Goal: Task Accomplishment & Management: Manage account settings

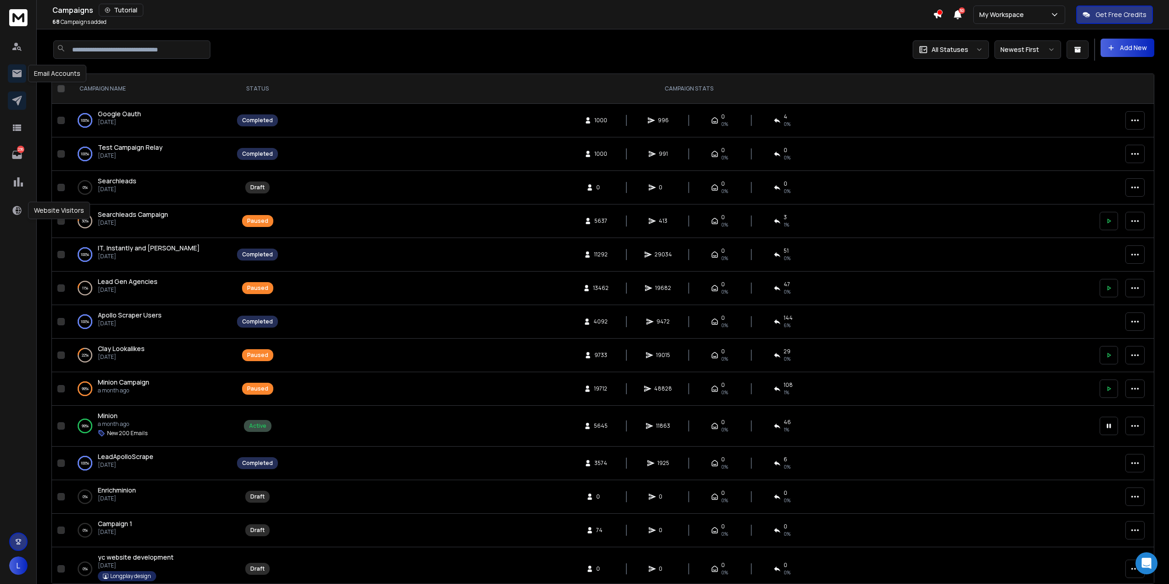
click at [8, 76] on link at bounding box center [17, 73] width 18 height 18
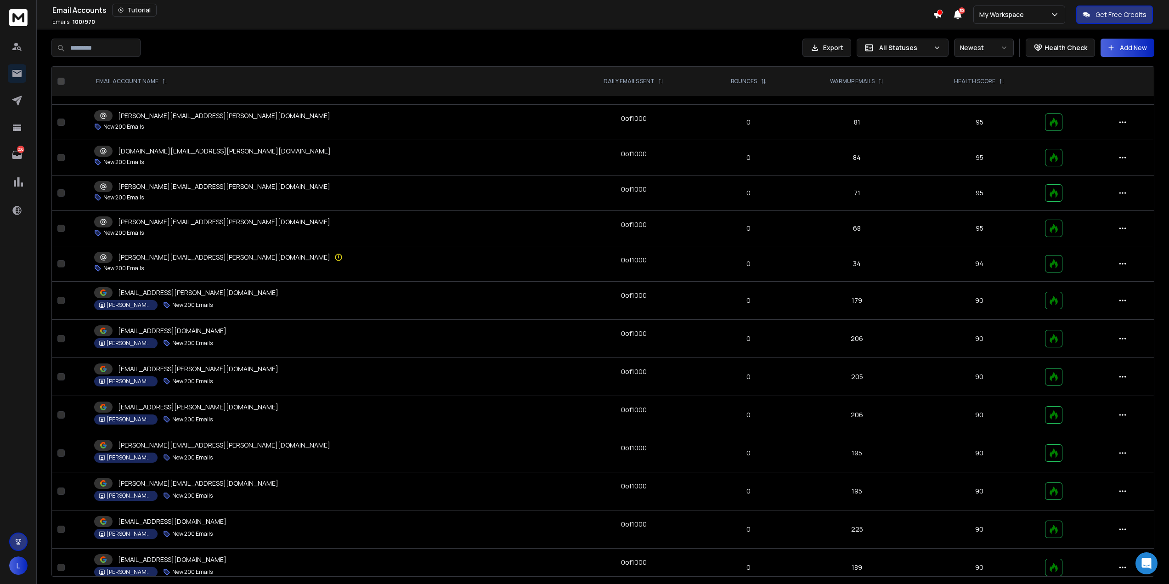
scroll to position [1550, 0]
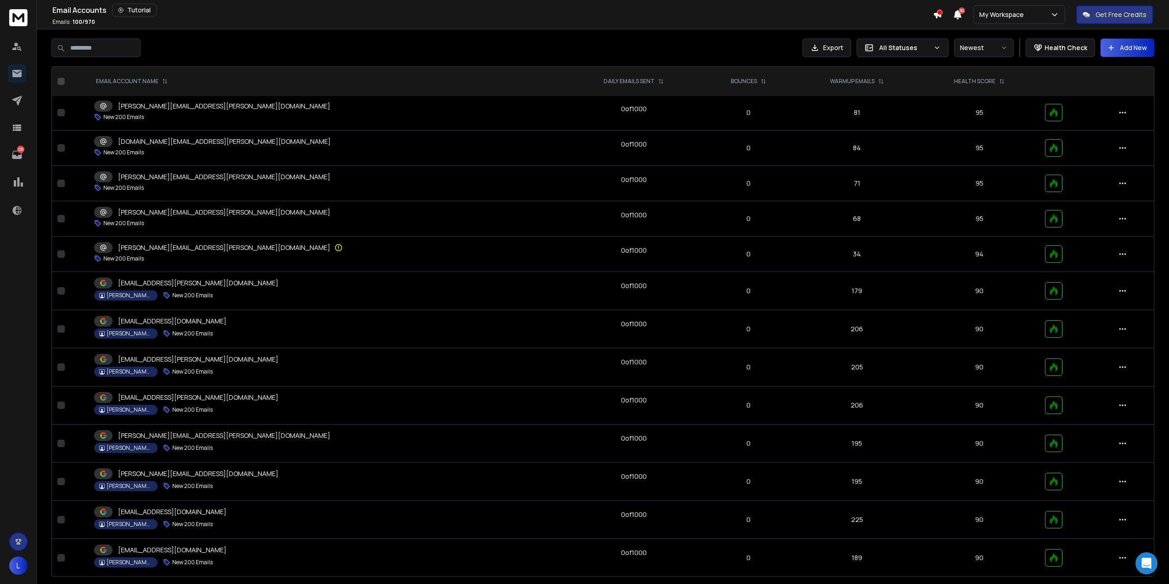
click at [57, 290] on button "button" at bounding box center [60, 290] width 7 height 7
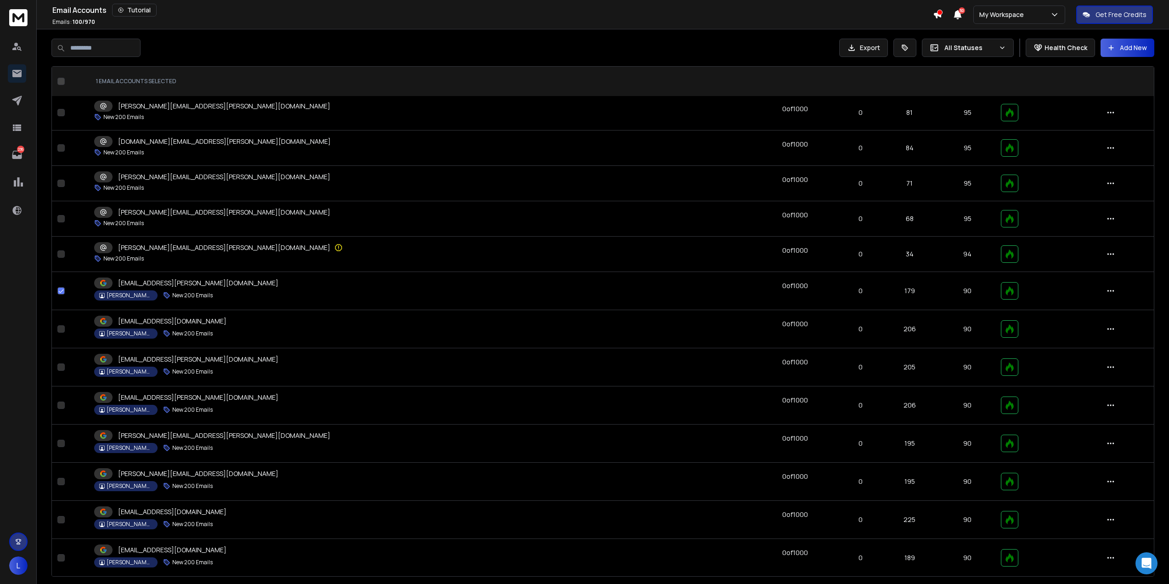
click at [61, 329] on button "button" at bounding box center [60, 328] width 7 height 7
click at [61, 366] on button "button" at bounding box center [60, 366] width 7 height 7
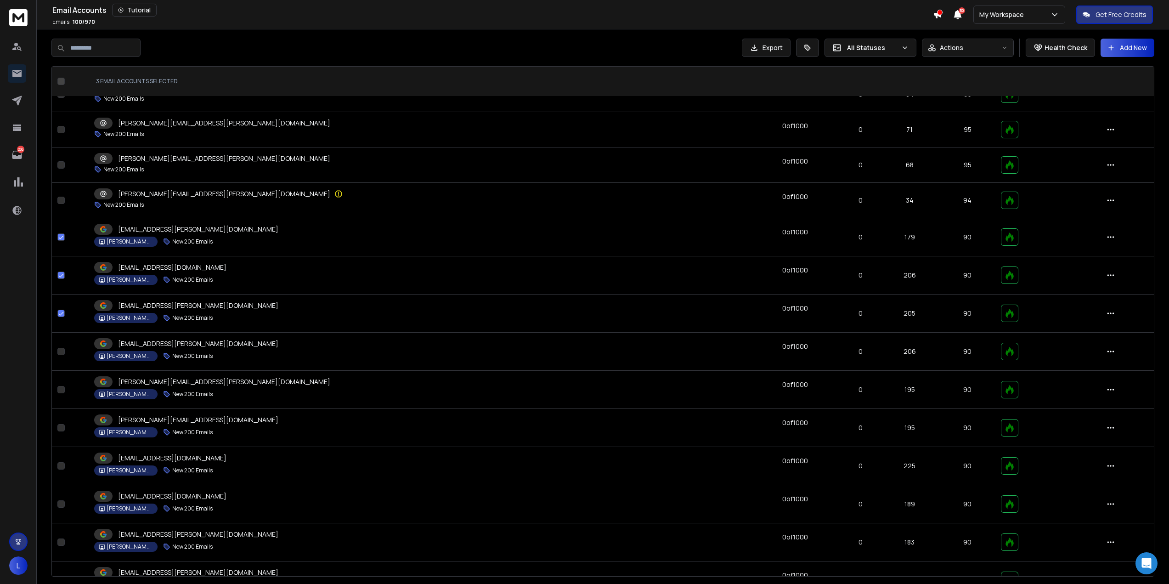
scroll to position [1734, 0]
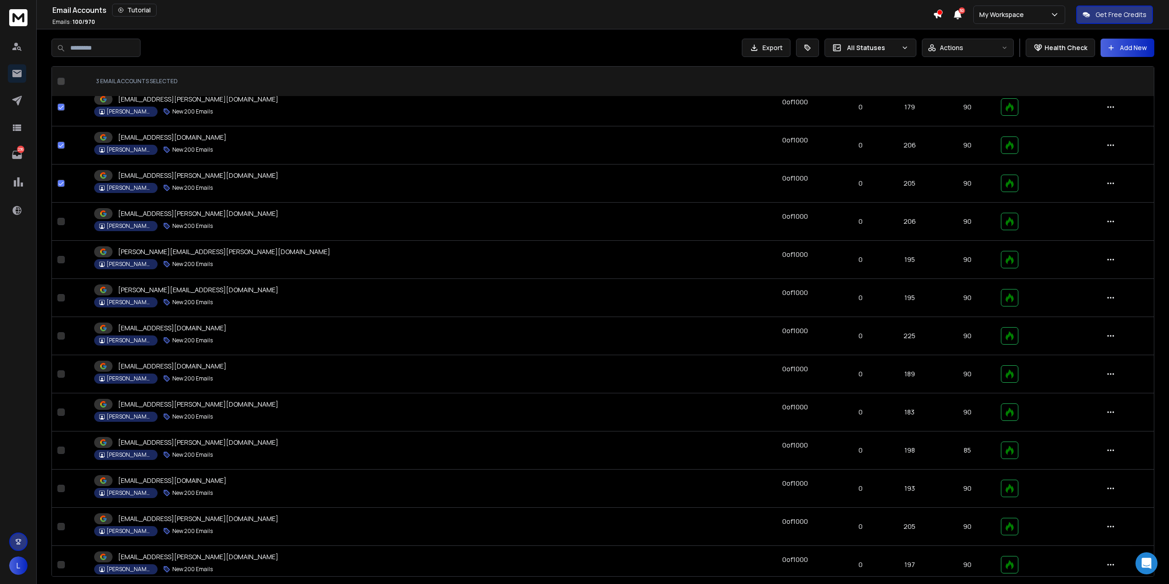
click at [62, 220] on button "button" at bounding box center [60, 221] width 7 height 7
click at [61, 261] on button "button" at bounding box center [60, 259] width 7 height 7
click at [62, 295] on button "button" at bounding box center [60, 297] width 7 height 7
click at [62, 338] on button "button" at bounding box center [60, 335] width 7 height 7
click at [59, 374] on button "button" at bounding box center [60, 373] width 7 height 7
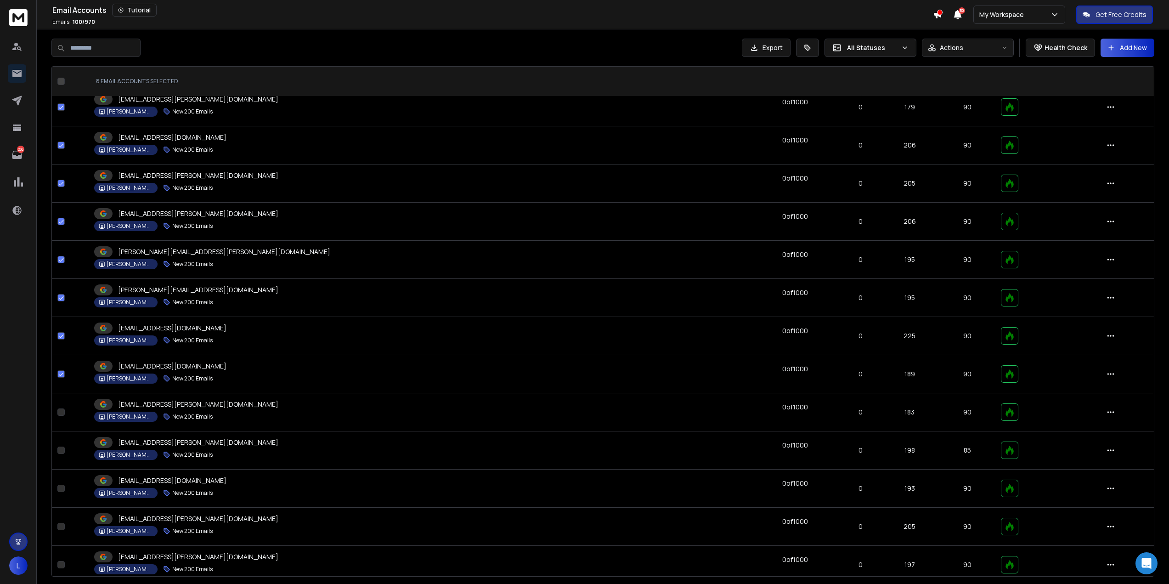
click at [59, 415] on button "button" at bounding box center [60, 411] width 7 height 7
click at [61, 447] on button "button" at bounding box center [60, 450] width 7 height 7
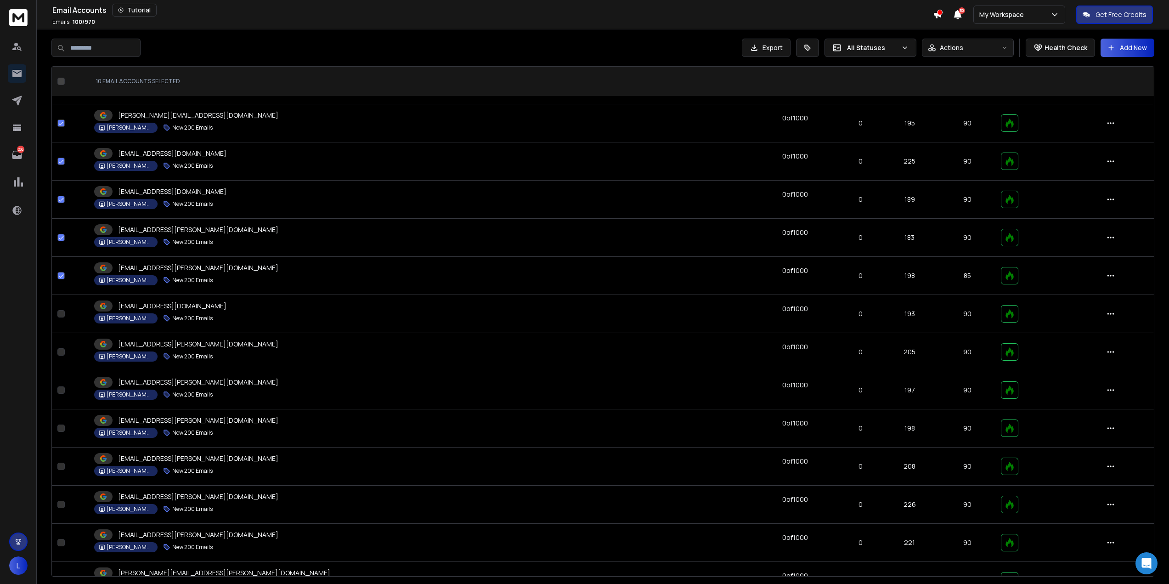
scroll to position [1917, 0]
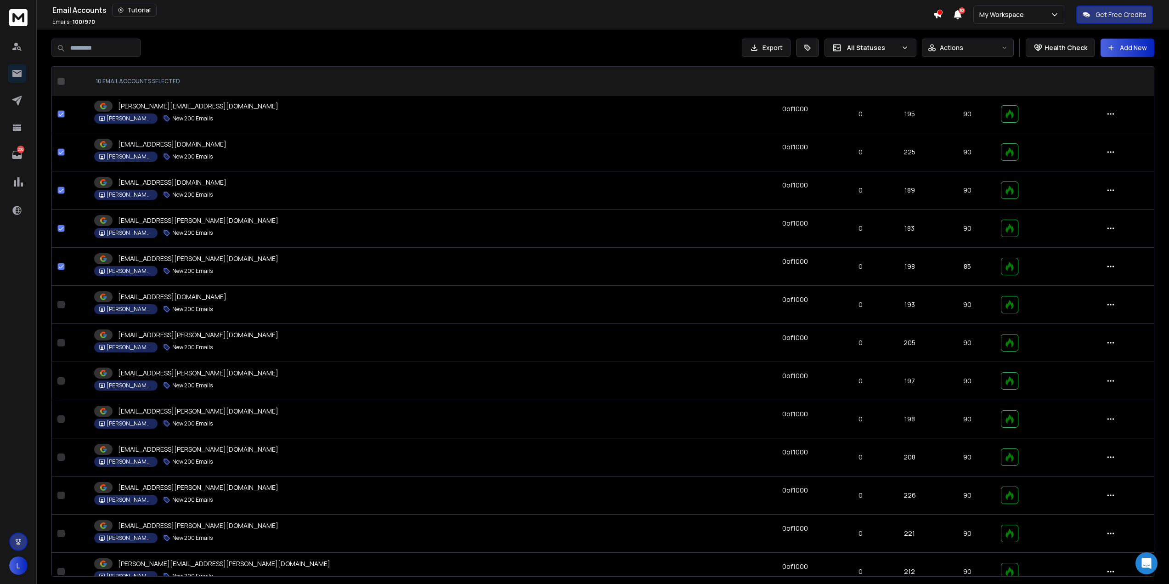
click at [58, 305] on button "button" at bounding box center [60, 304] width 7 height 7
click at [60, 341] on button "button" at bounding box center [60, 342] width 7 height 7
click at [59, 384] on button "button" at bounding box center [60, 380] width 7 height 7
click at [64, 418] on button "button" at bounding box center [60, 418] width 7 height 7
click at [61, 459] on button "button" at bounding box center [60, 456] width 7 height 7
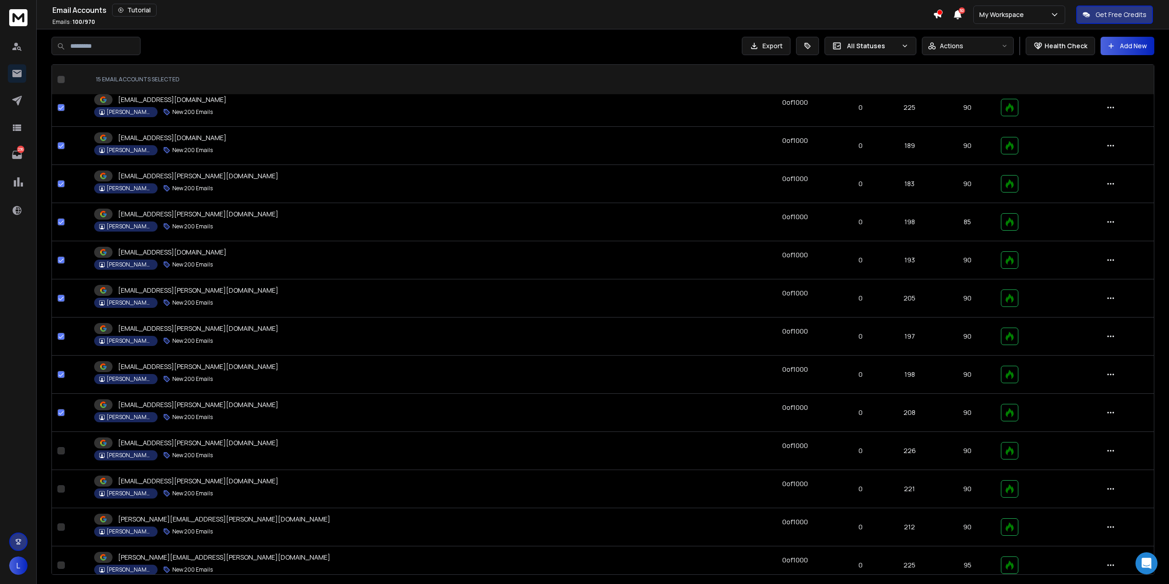
scroll to position [1963, 0]
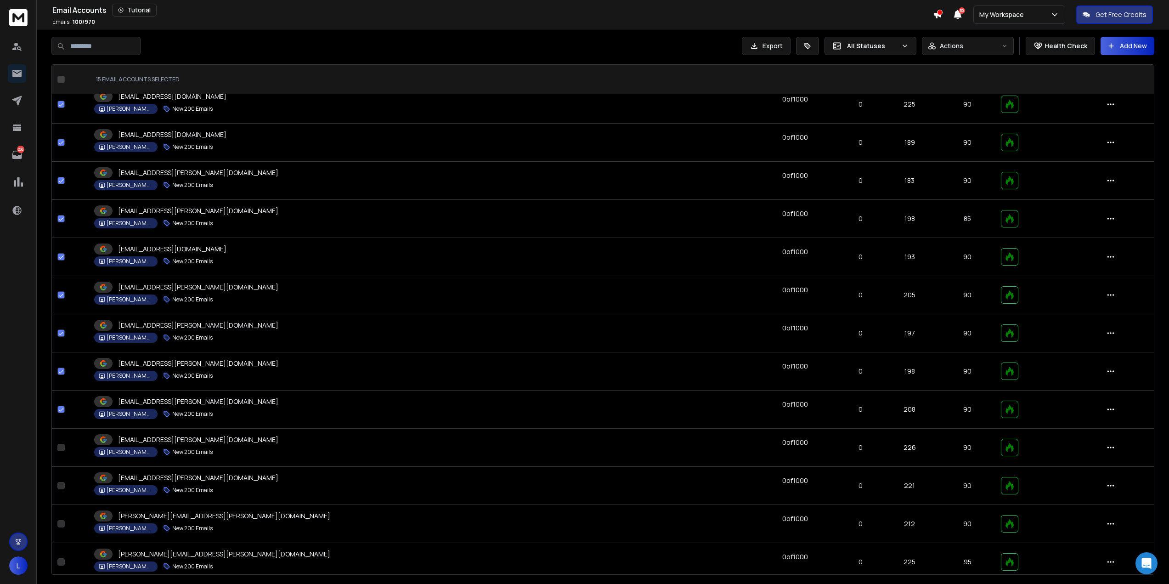
click at [62, 448] on button "button" at bounding box center [60, 447] width 7 height 7
click at [60, 484] on button "button" at bounding box center [60, 485] width 7 height 7
click at [63, 522] on button "button" at bounding box center [60, 523] width 7 height 7
click at [58, 561] on button "button" at bounding box center [60, 561] width 7 height 7
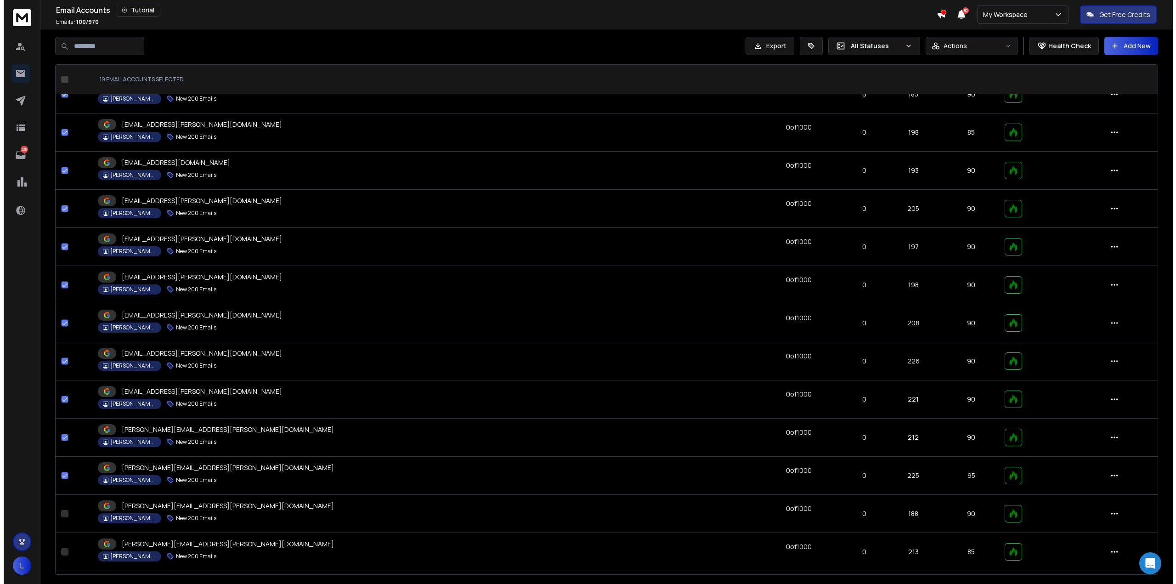
scroll to position [2101, 0]
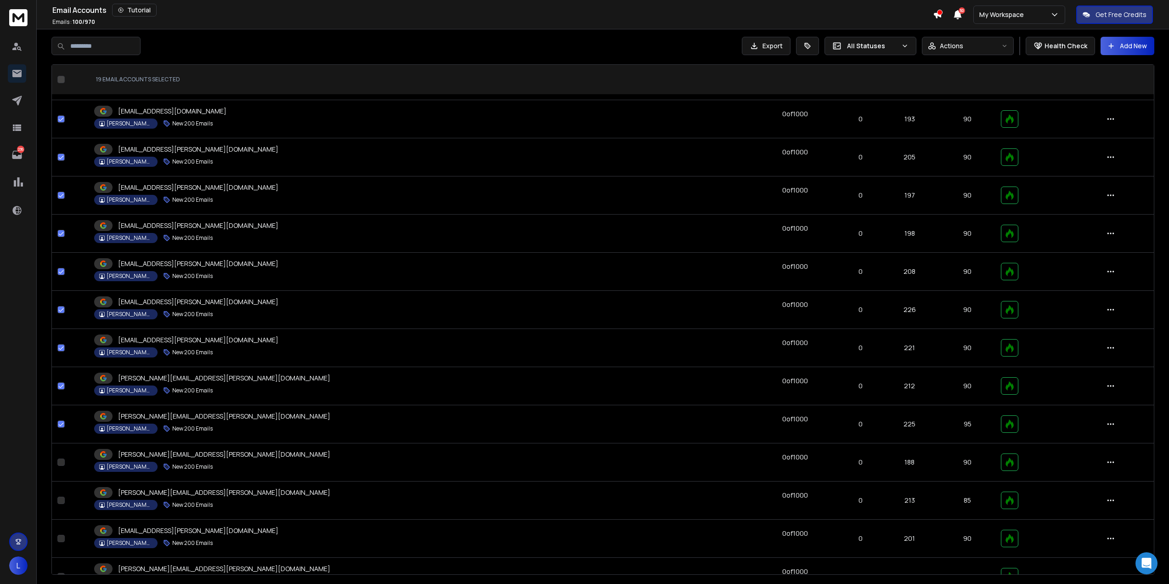
click at [59, 464] on button "button" at bounding box center [60, 462] width 7 height 7
click at [970, 51] on button "Actions" at bounding box center [968, 46] width 92 height 18
click at [984, 124] on div "Assign Workspaces" at bounding box center [974, 127] width 74 height 9
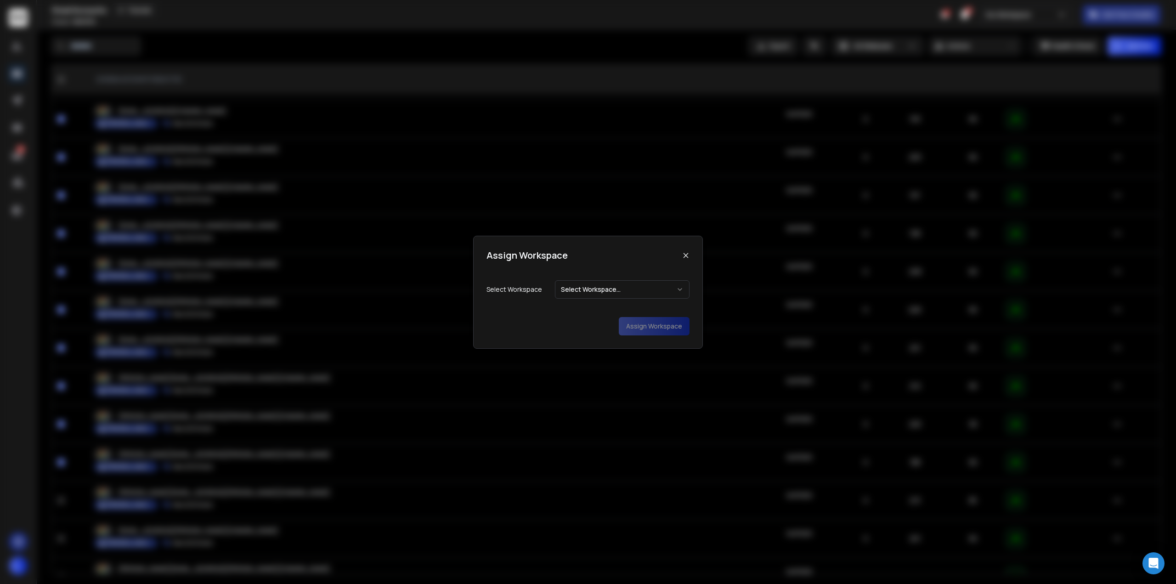
click at [659, 292] on button "Select Workspace..." at bounding box center [622, 289] width 135 height 18
click at [644, 331] on button "Assign Workspace" at bounding box center [654, 326] width 71 height 18
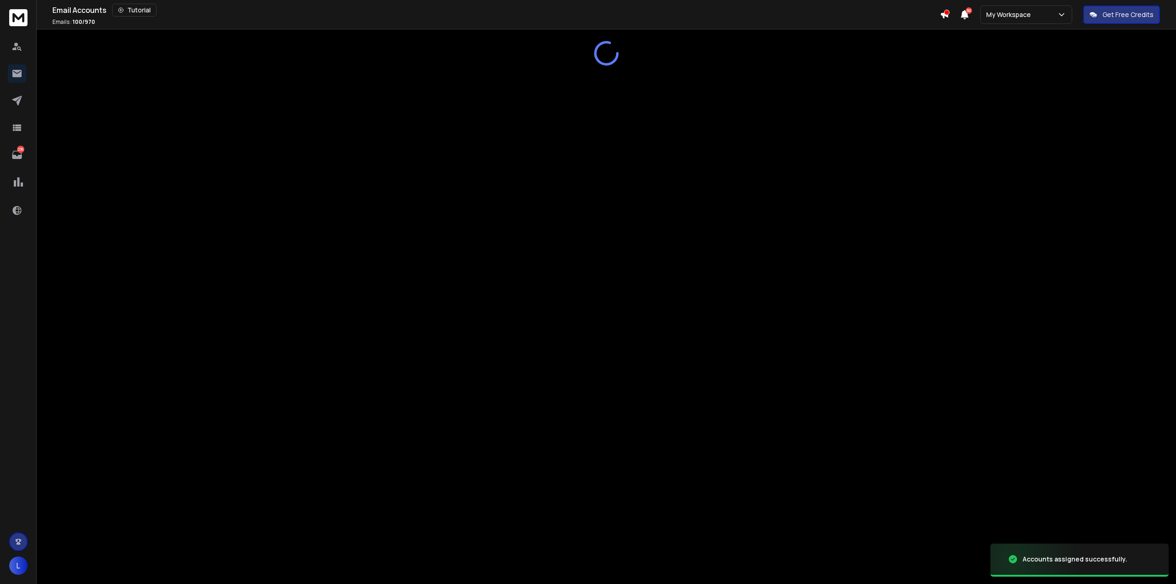
scroll to position [0, 0]
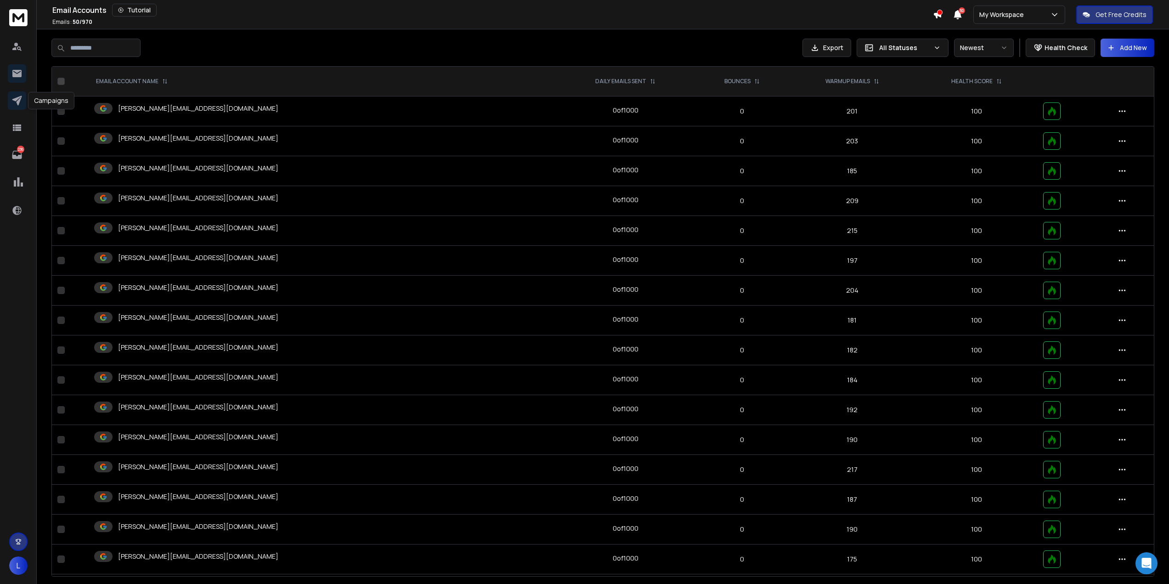
click at [21, 105] on icon at bounding box center [16, 100] width 11 height 11
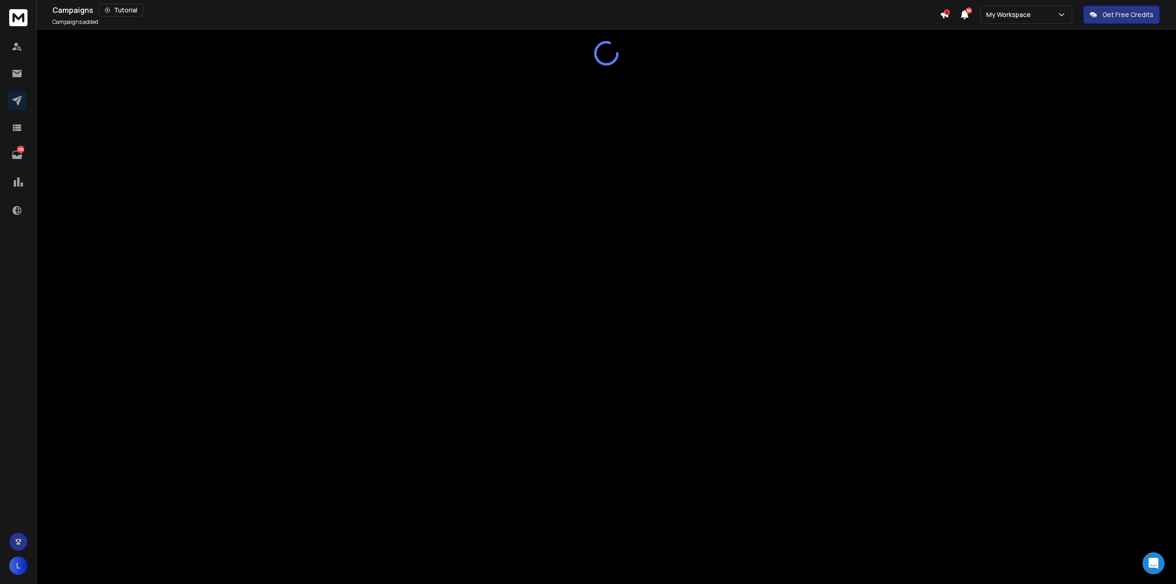
click at [1023, 3] on div "Campaigns Tutorial Campaigns added 50 My Workspace Get Free Credits" at bounding box center [588, 14] width 1176 height 29
click at [1030, 11] on p "My Workspace" at bounding box center [1010, 14] width 48 height 9
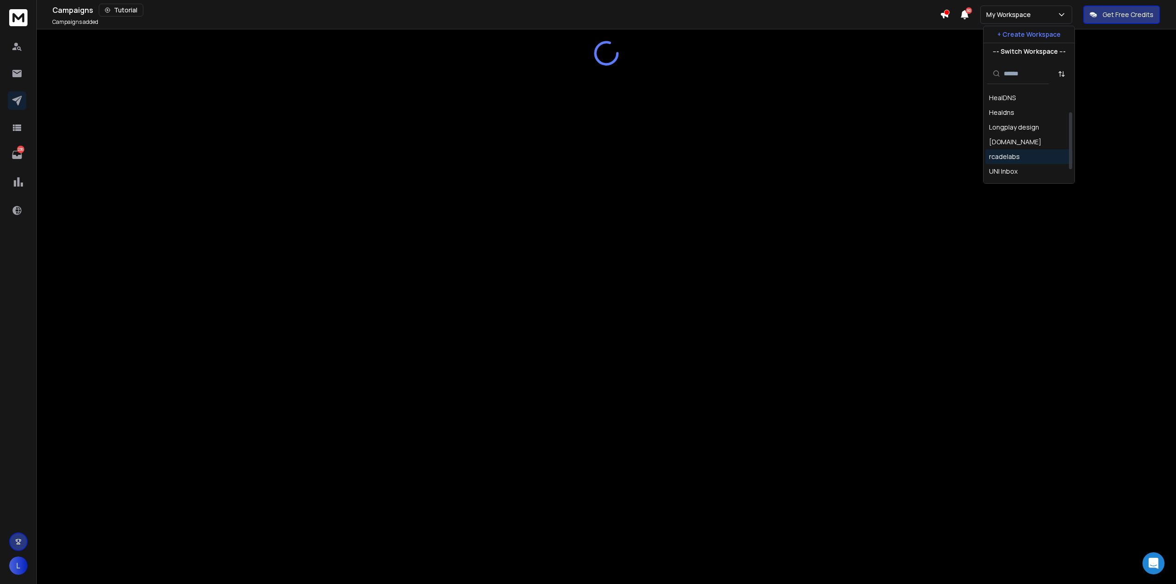
scroll to position [55, 0]
click at [1017, 128] on div "Podcast.xyz" at bounding box center [1015, 129] width 52 height 9
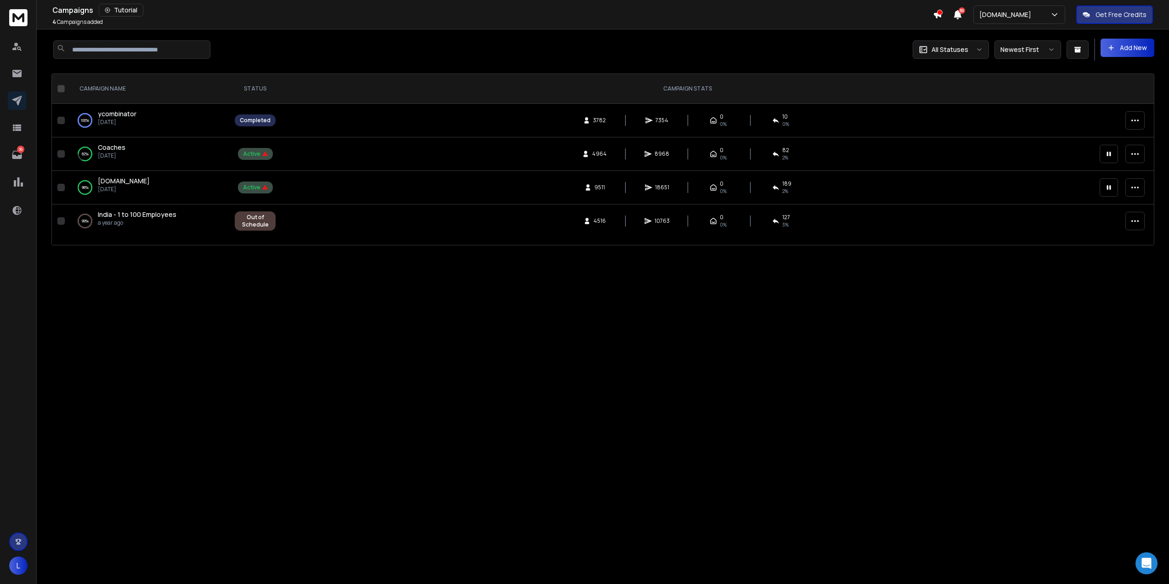
click at [305, 18] on div "4 Campaigns added" at bounding box center [492, 21] width 881 height 7
click at [121, 184] on span "[DOMAIN_NAME]" at bounding box center [124, 180] width 52 height 9
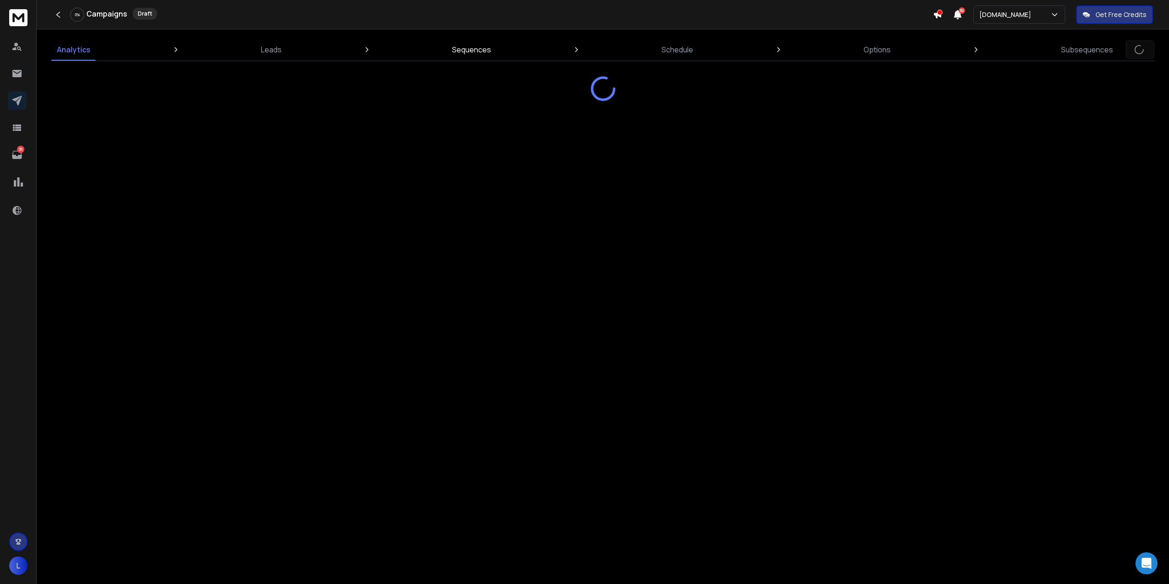
click at [486, 45] on p "Sequences" at bounding box center [471, 49] width 39 height 11
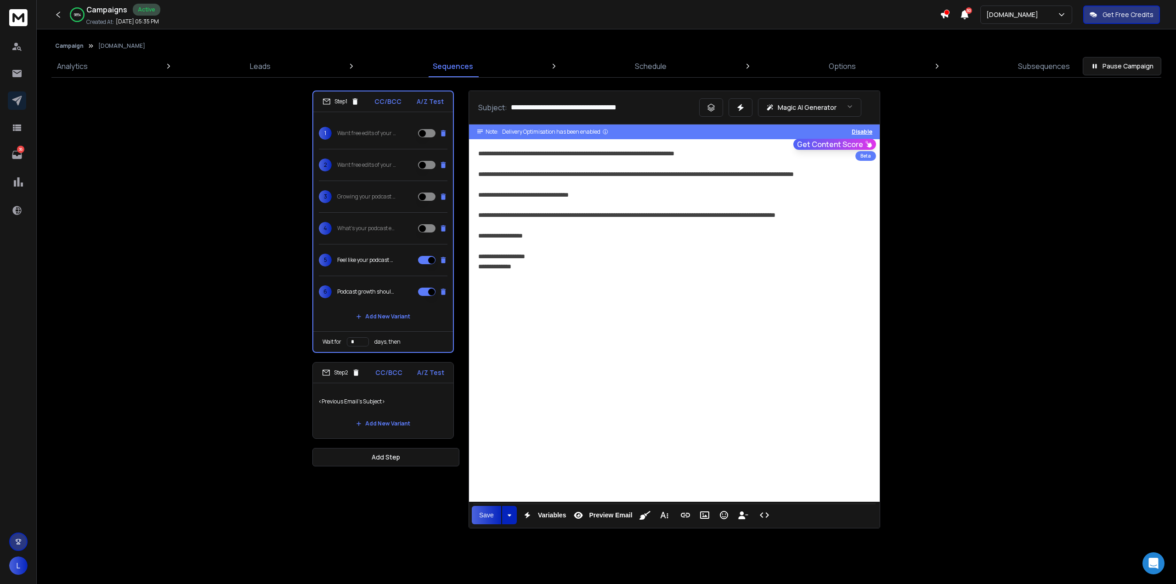
click at [100, 57] on div "Analytics Leads Sequences Schedule Options Subsequences" at bounding box center [563, 66] width 1024 height 22
click at [91, 65] on link "Analytics" at bounding box center [72, 66] width 42 height 22
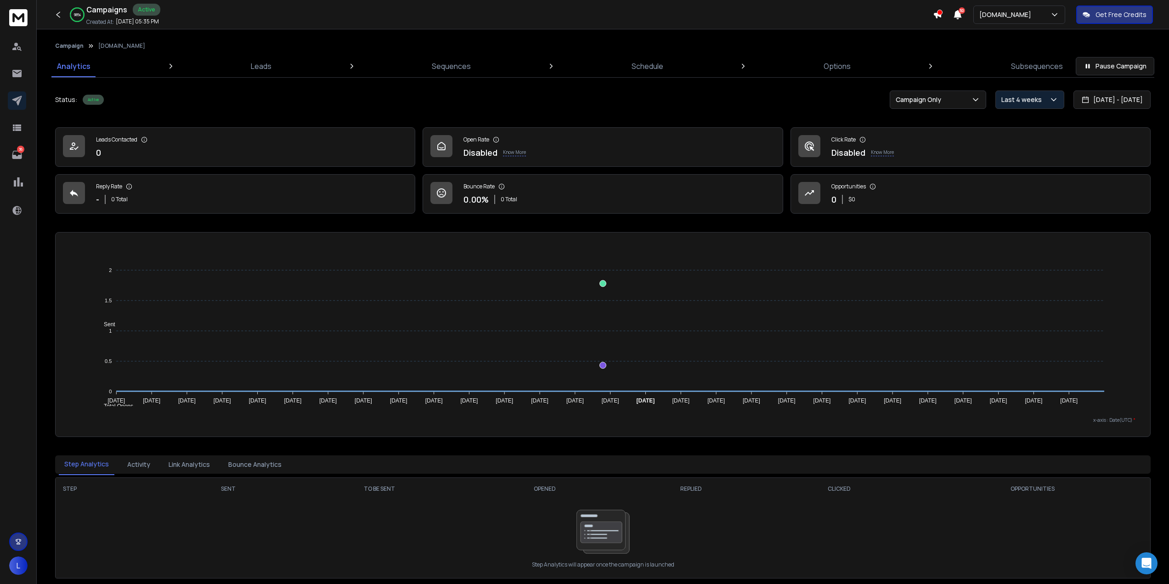
click at [1016, 108] on div "Status: Active Pause Campaign Campaign Only Last 4 weeks 16 Sep 2025 - 14 Oct 2…" at bounding box center [603, 383] width 1096 height 584
click at [1016, 107] on button "Last 4 weeks" at bounding box center [1030, 100] width 69 height 18
click at [1015, 219] on div "Last 12 months" at bounding box center [1005, 221] width 46 height 9
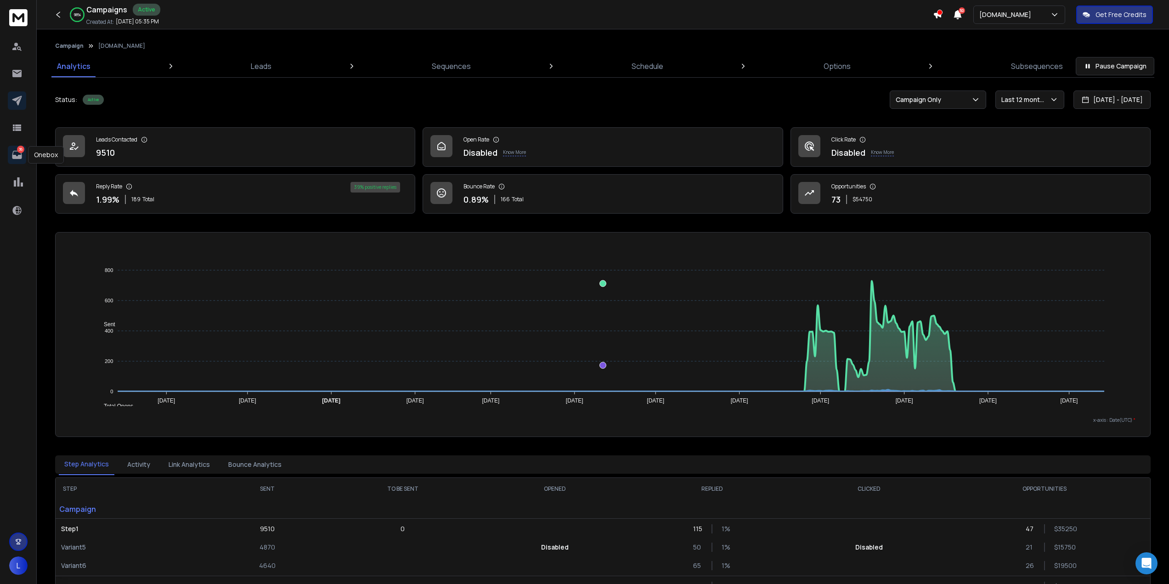
click at [8, 157] on link "36" at bounding box center [17, 155] width 18 height 18
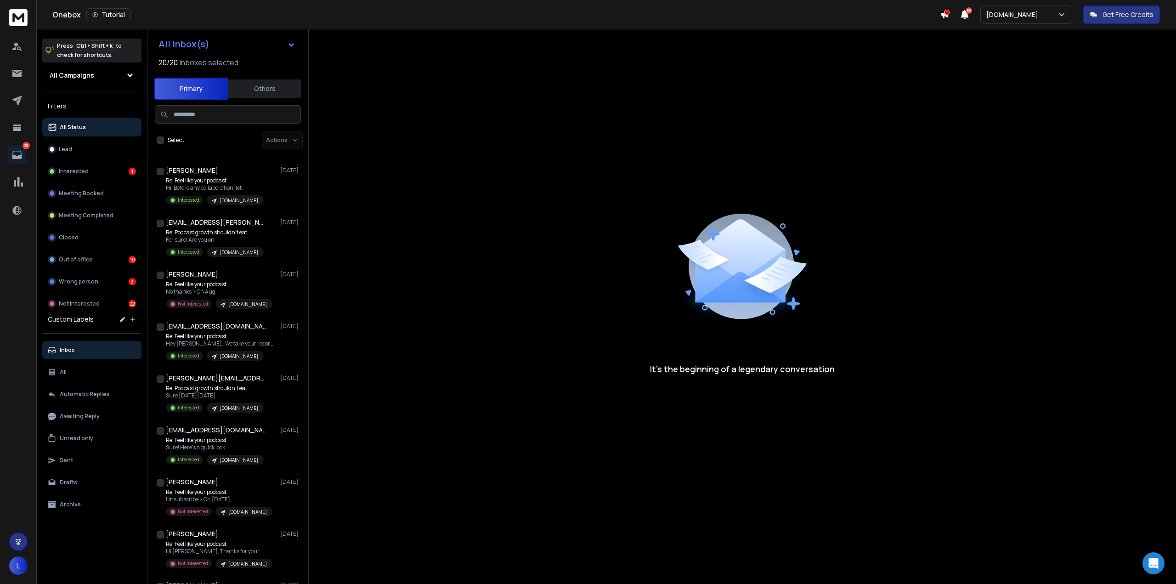
click at [203, 118] on input at bounding box center [228, 114] width 146 height 18
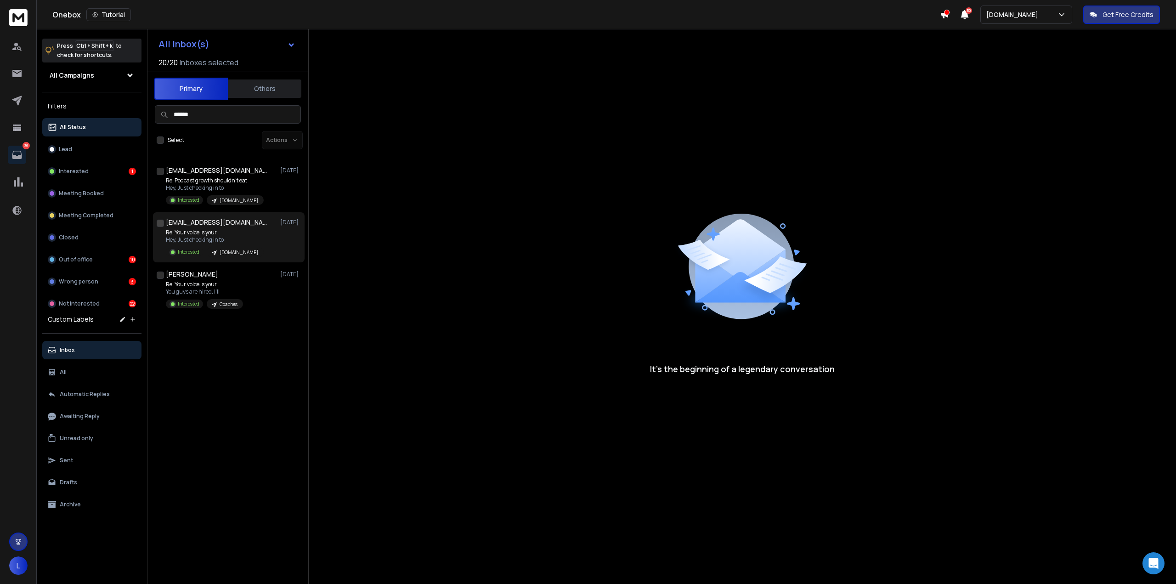
click at [259, 224] on div "blakegale@blazonpros.com 02 Aug" at bounding box center [233, 222] width 135 height 9
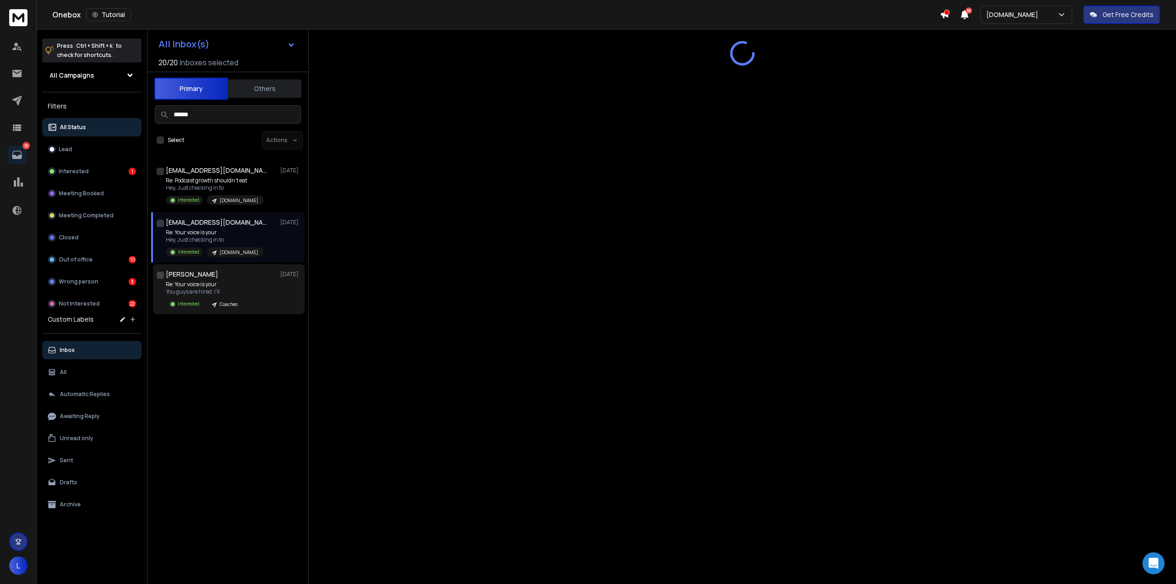
click at [254, 289] on div "Re: Your voice is your You guys are hired. I'll Interested Coaches" at bounding box center [233, 295] width 135 height 28
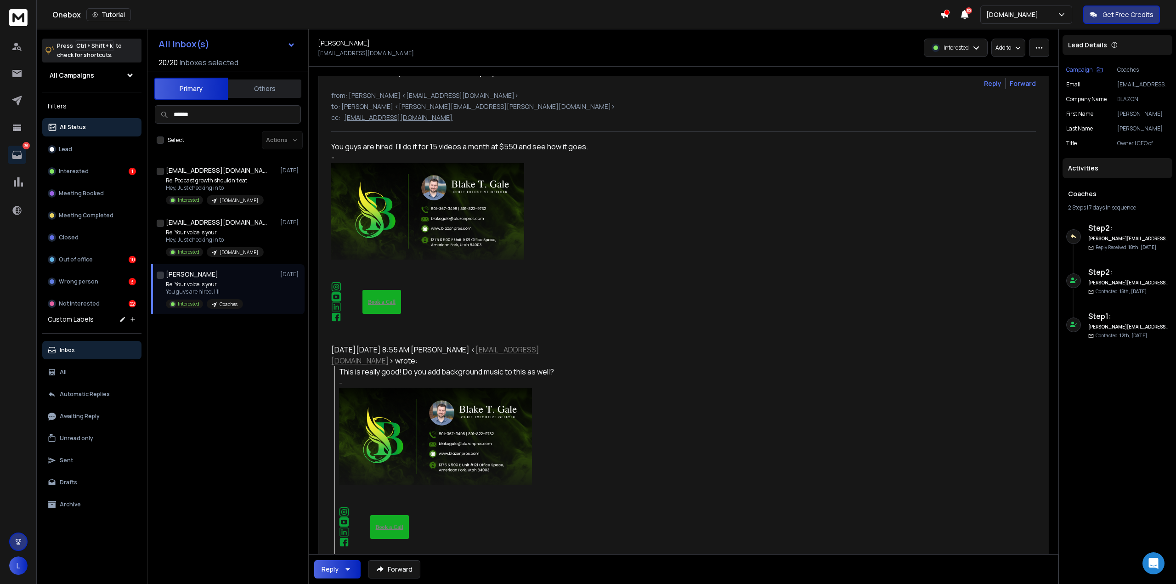
scroll to position [276, 0]
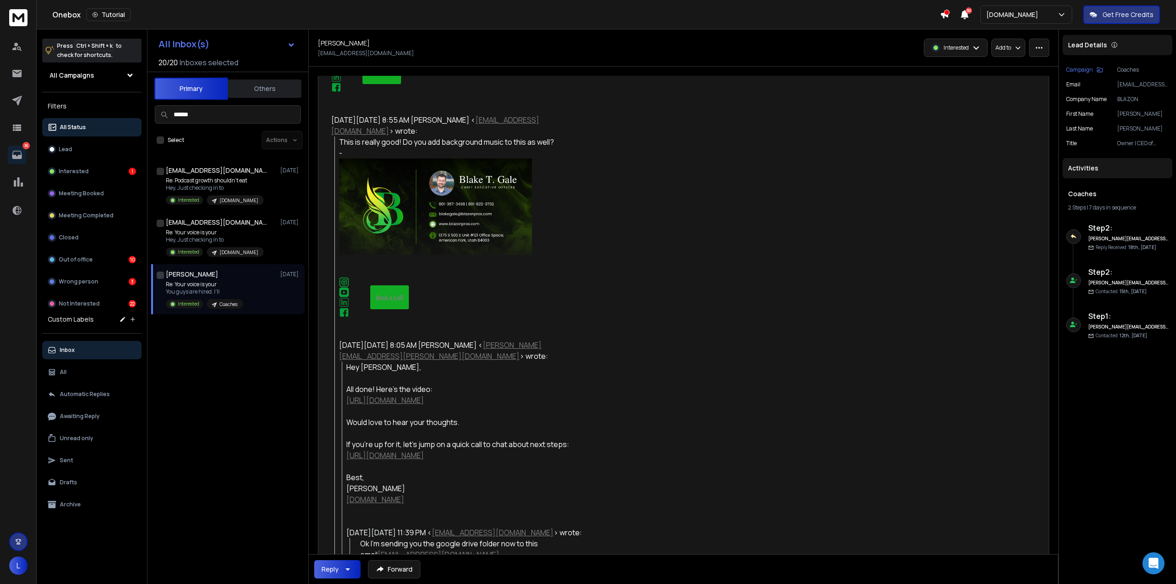
drag, startPoint x: 482, startPoint y: 318, endPoint x: 577, endPoint y: 261, distance: 110.1
click at [577, 266] on div at bounding box center [469, 271] width 261 height 11
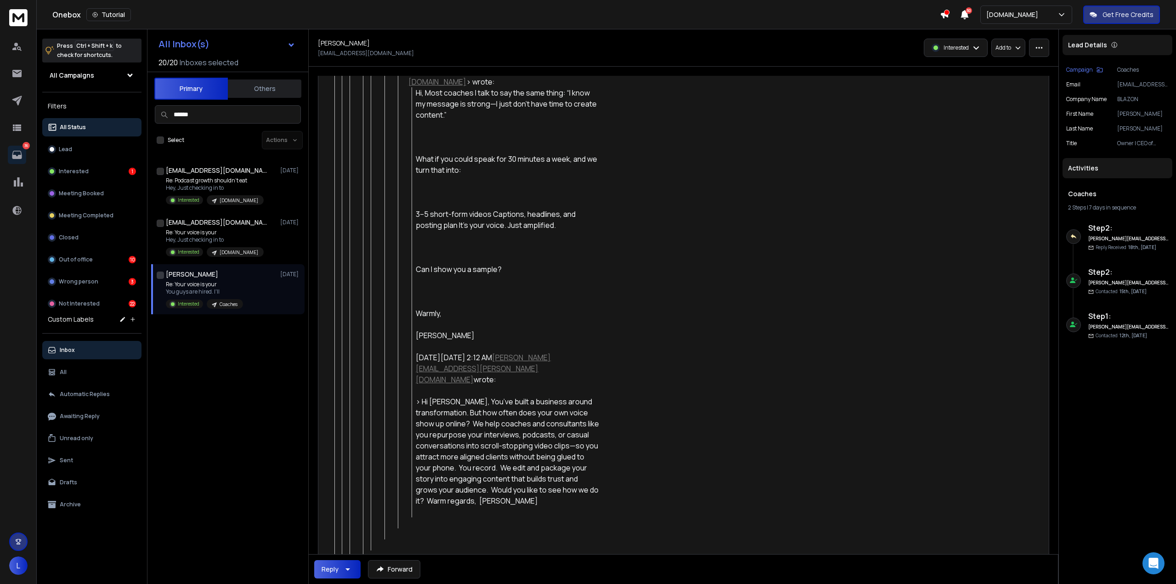
scroll to position [1700, 0]
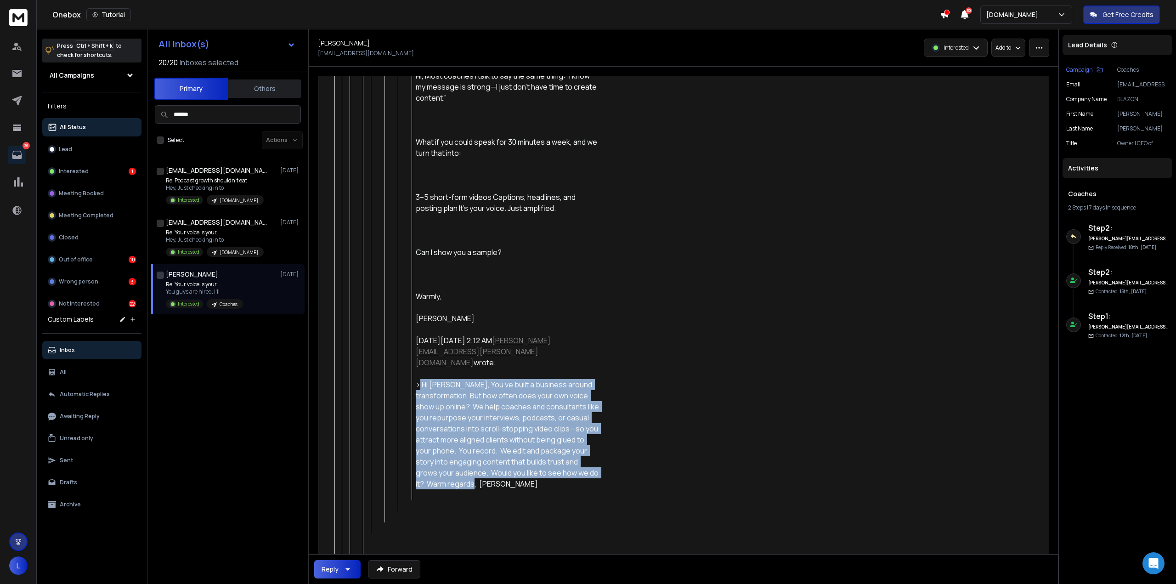
drag, startPoint x: 508, startPoint y: 465, endPoint x: 419, endPoint y: 360, distance: 137.5
click at [419, 360] on blockquote "Hi, Most coaches I talk to say the same thing: “I know my message is strong—I j…" at bounding box center [506, 285] width 188 height 430
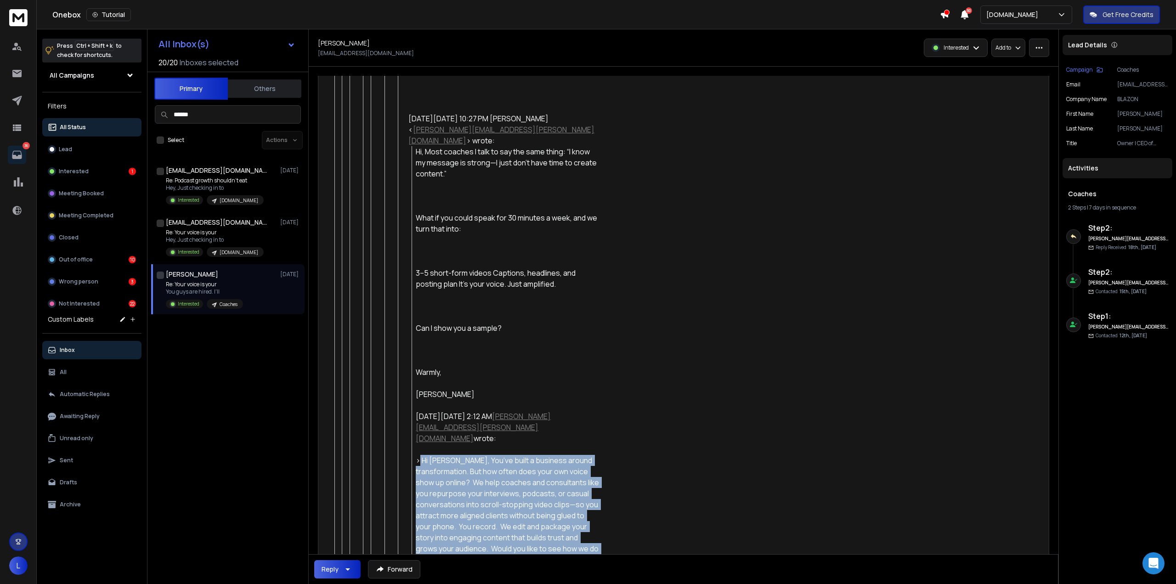
scroll to position [1608, 0]
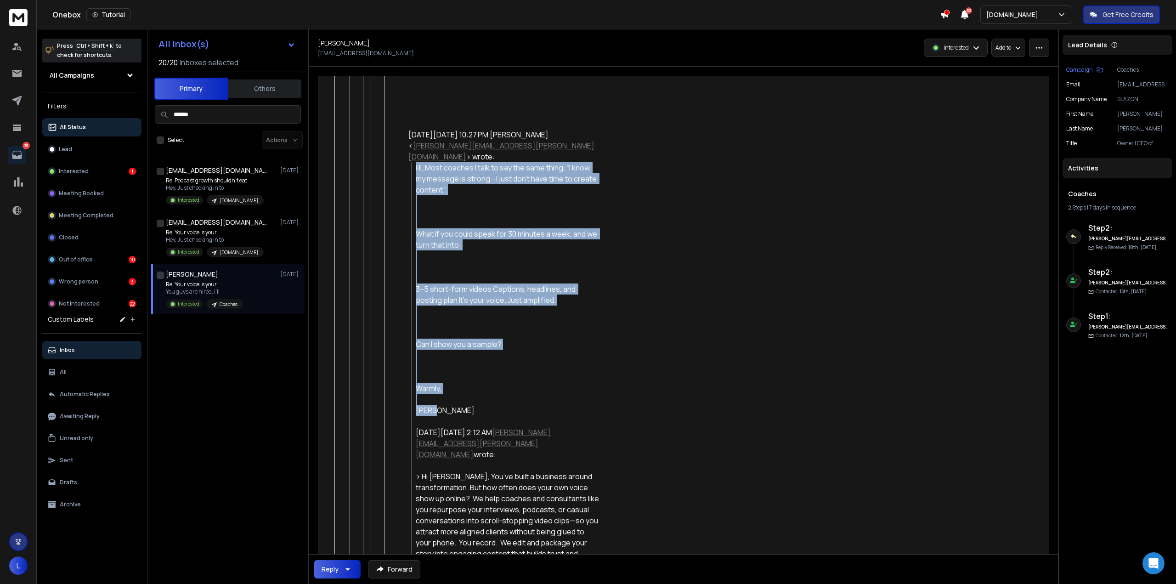
drag, startPoint x: 448, startPoint y: 399, endPoint x: 414, endPoint y: 157, distance: 244.5
click at [414, 162] on blockquote "Hi, Most coaches I talk to say the same thing: “I know my message is strong—I j…" at bounding box center [506, 377] width 188 height 430
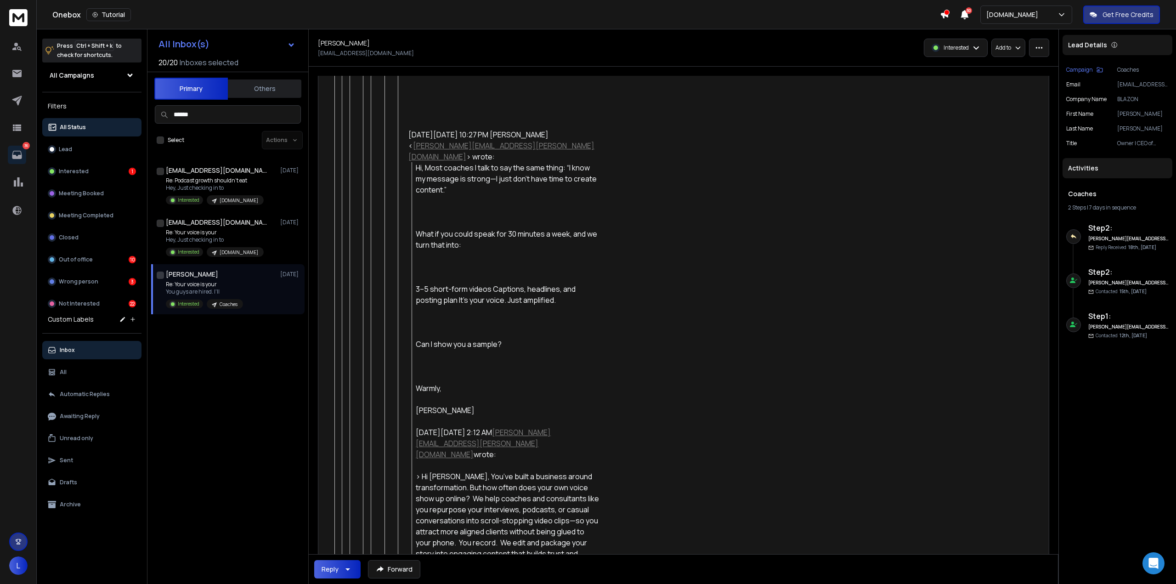
click at [192, 113] on input "******" at bounding box center [228, 114] width 146 height 18
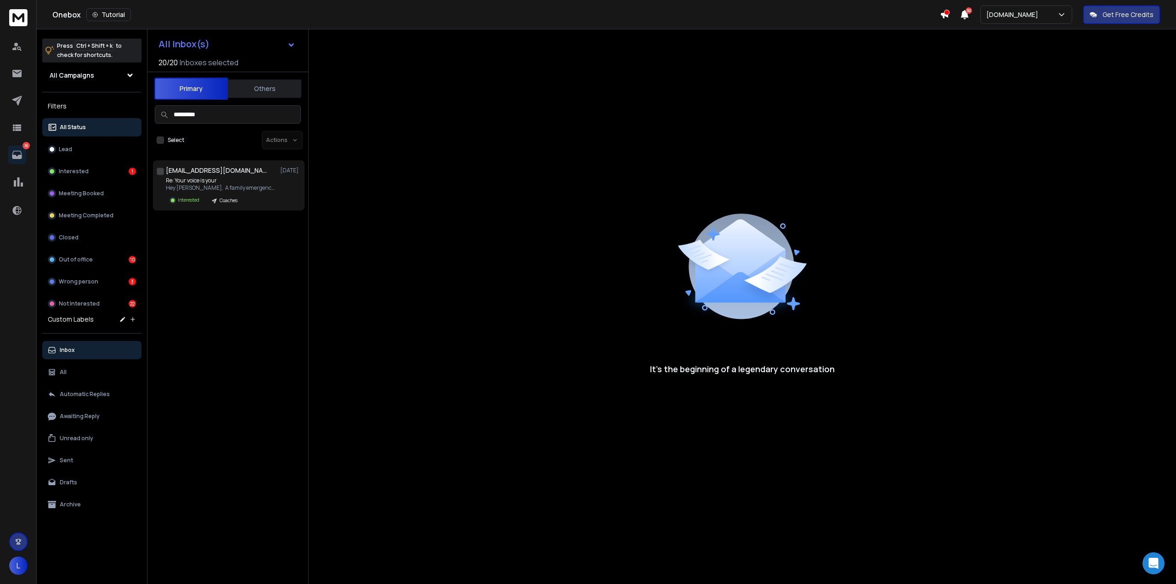
type input "*********"
click at [227, 177] on p "Re: Your voice is your" at bounding box center [221, 180] width 110 height 7
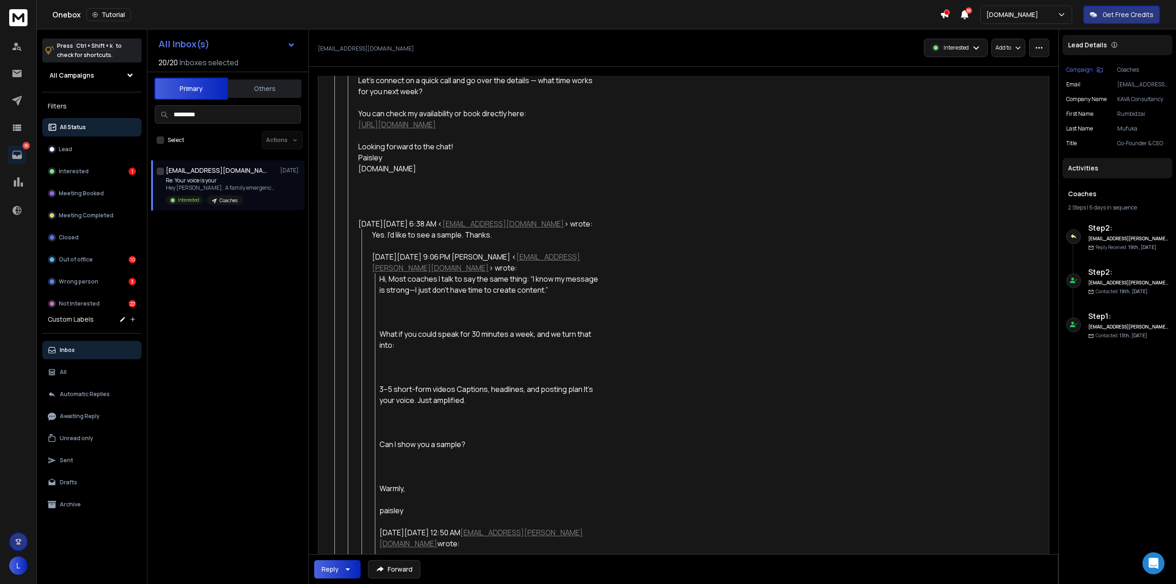
scroll to position [822, 0]
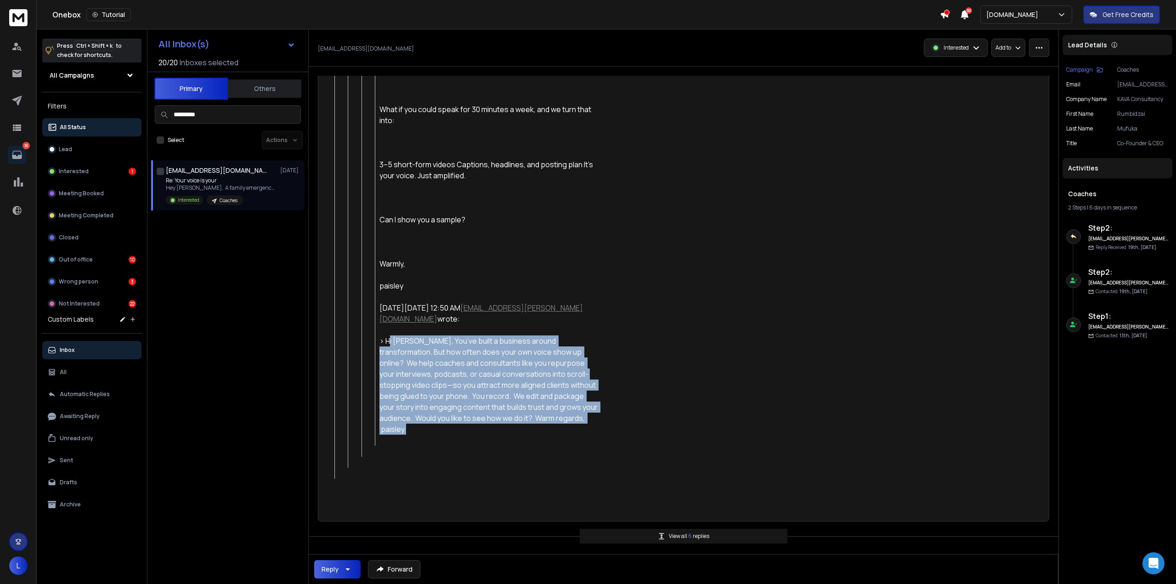
drag, startPoint x: 582, startPoint y: 425, endPoint x: 390, endPoint y: 337, distance: 211.3
click at [390, 337] on blockquote "Hi, Most coaches I talk to say the same thing: “I know my message is strong—I j…" at bounding box center [487, 247] width 225 height 397
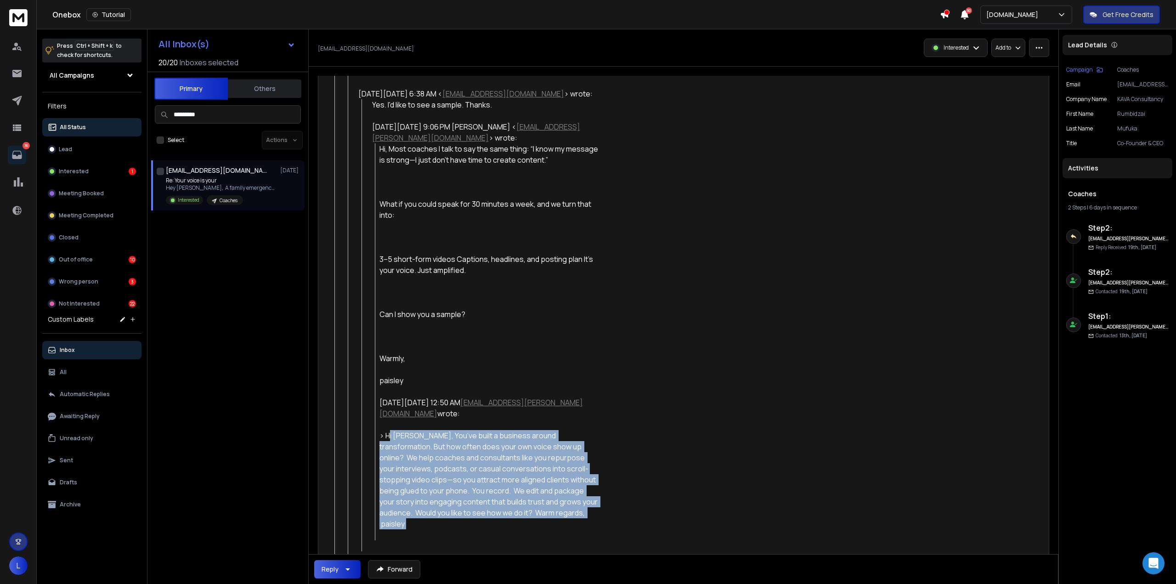
scroll to position [735, 0]
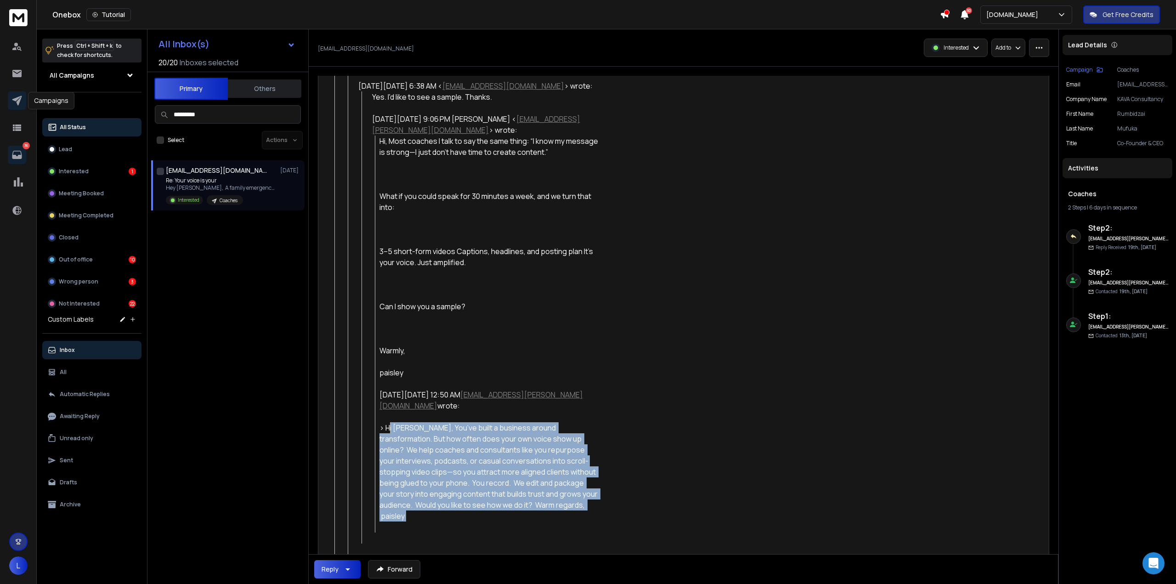
click at [14, 106] on icon at bounding box center [16, 100] width 11 height 11
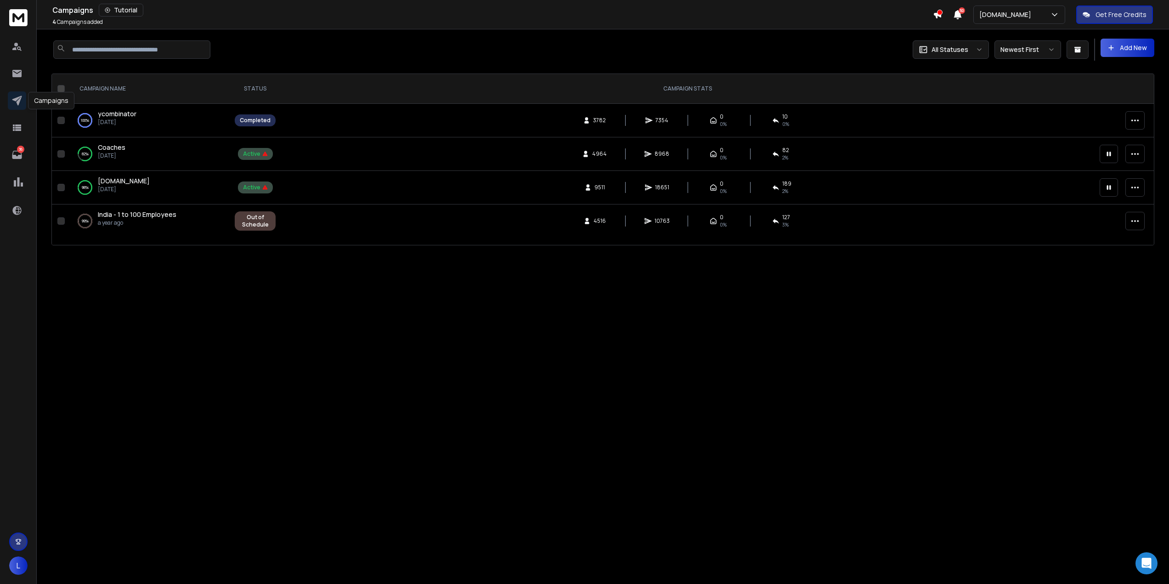
click at [118, 187] on p "4 months ago" at bounding box center [124, 189] width 52 height 7
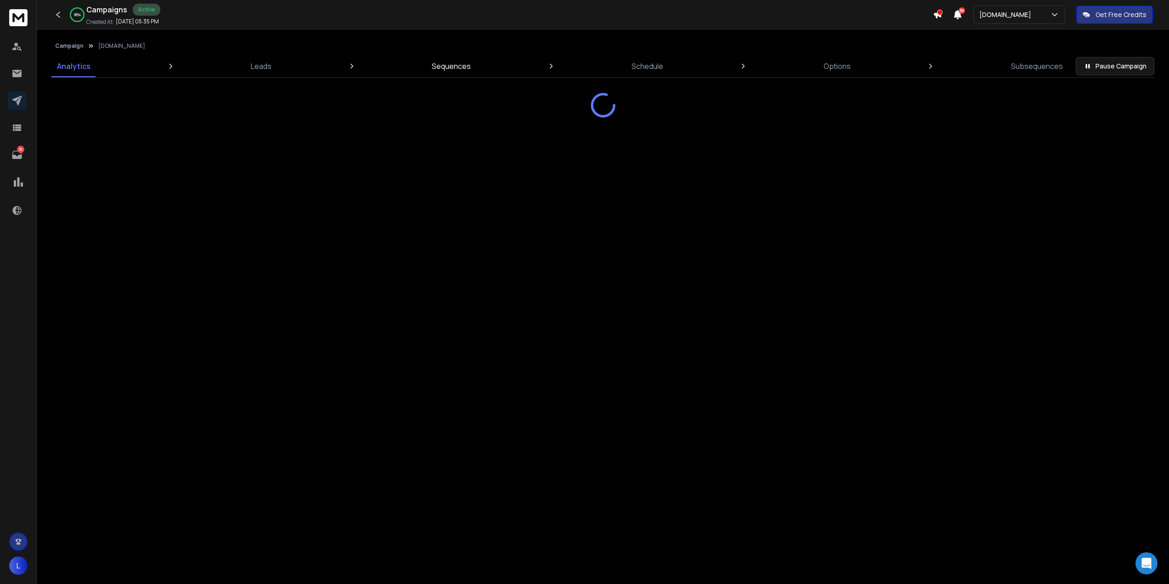
click at [455, 72] on link "Sequences" at bounding box center [451, 66] width 50 height 22
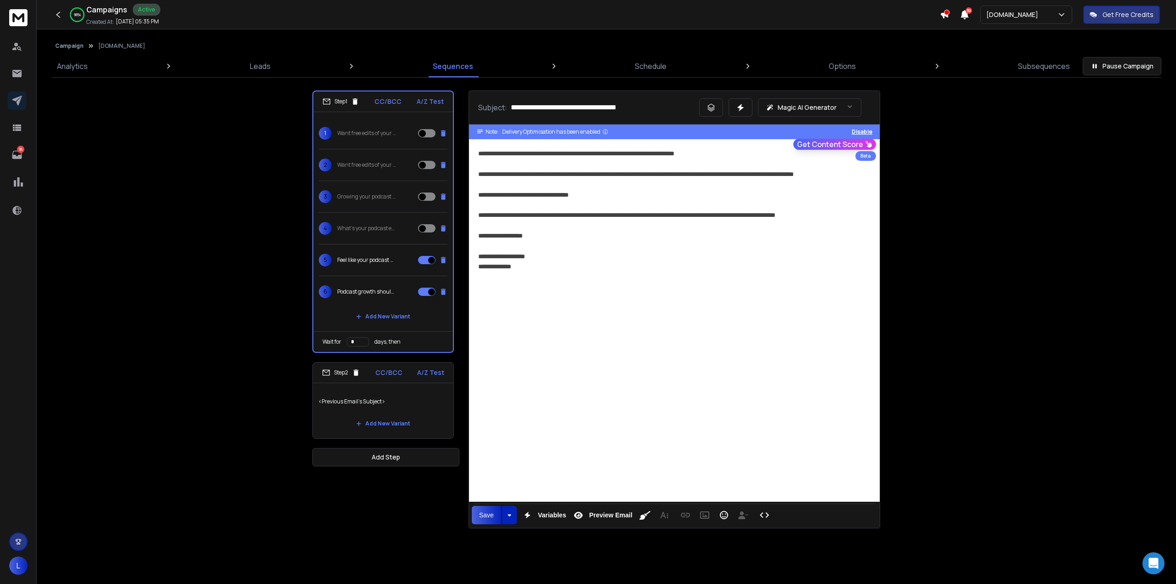
click at [381, 265] on div "5 Feel like your podcast deserves more recognition?" at bounding box center [357, 260] width 77 height 13
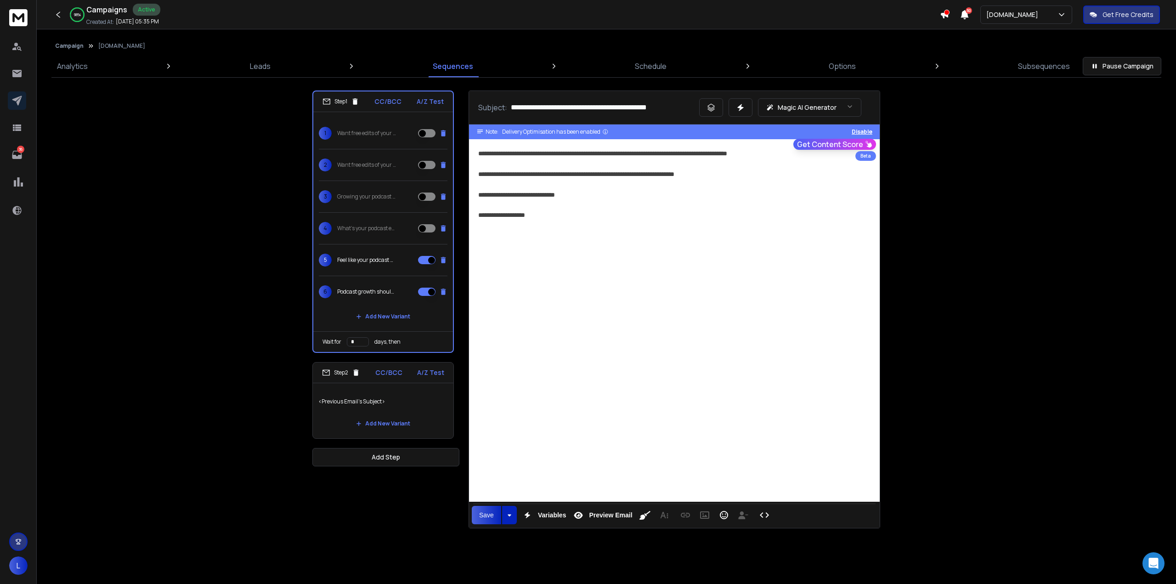
click at [377, 293] on p "Podcast growth shouldn’t eat your entire week" at bounding box center [366, 291] width 59 height 7
click at [374, 259] on p "Feel like your podcast deserves more recognition?" at bounding box center [366, 259] width 59 height 7
click at [372, 233] on div "4 What’s your podcast earning you?" at bounding box center [357, 228] width 77 height 13
click at [373, 193] on p "Growing your podcast audience — a priority?" at bounding box center [366, 196] width 59 height 7
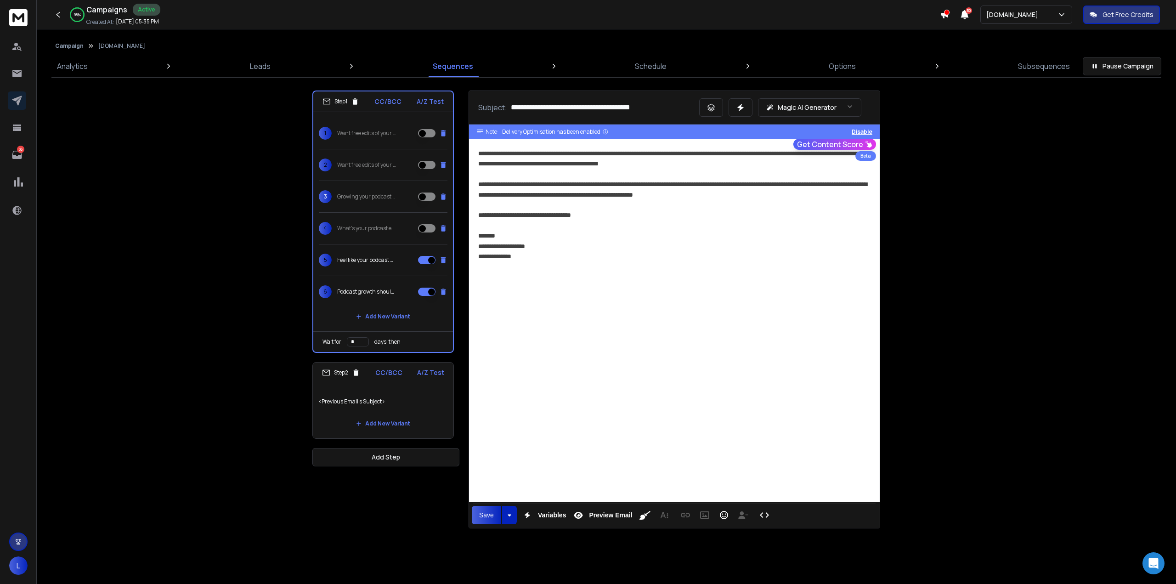
click at [372, 154] on div "2 Want free edits of your podcast clips?" at bounding box center [383, 165] width 129 height 32
type input "**********"
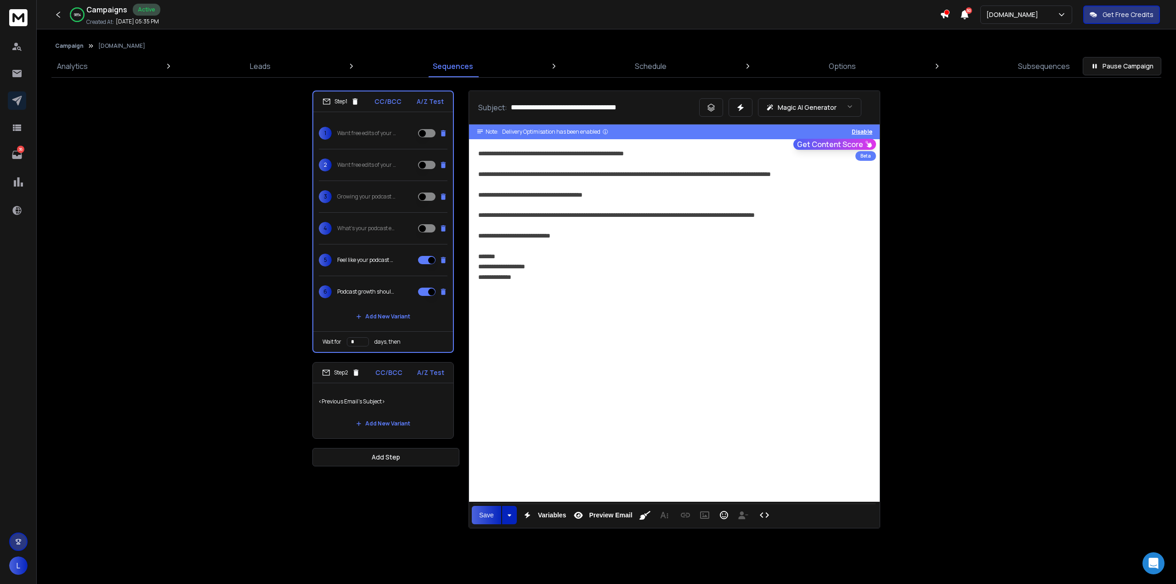
click at [379, 135] on p "Want free edits of your podcast clips?" at bounding box center [366, 133] width 59 height 7
click at [55, 21] on button at bounding box center [58, 15] width 12 height 18
click at [17, 149] on p "36" at bounding box center [20, 149] width 7 height 7
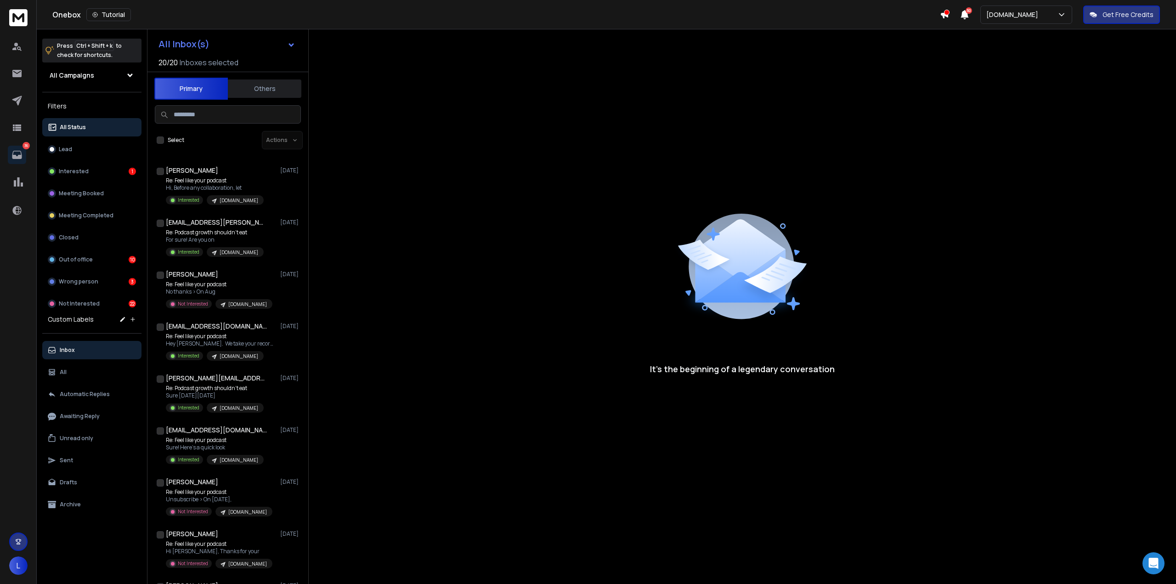
click at [218, 110] on input at bounding box center [228, 114] width 146 height 18
type input "*****"
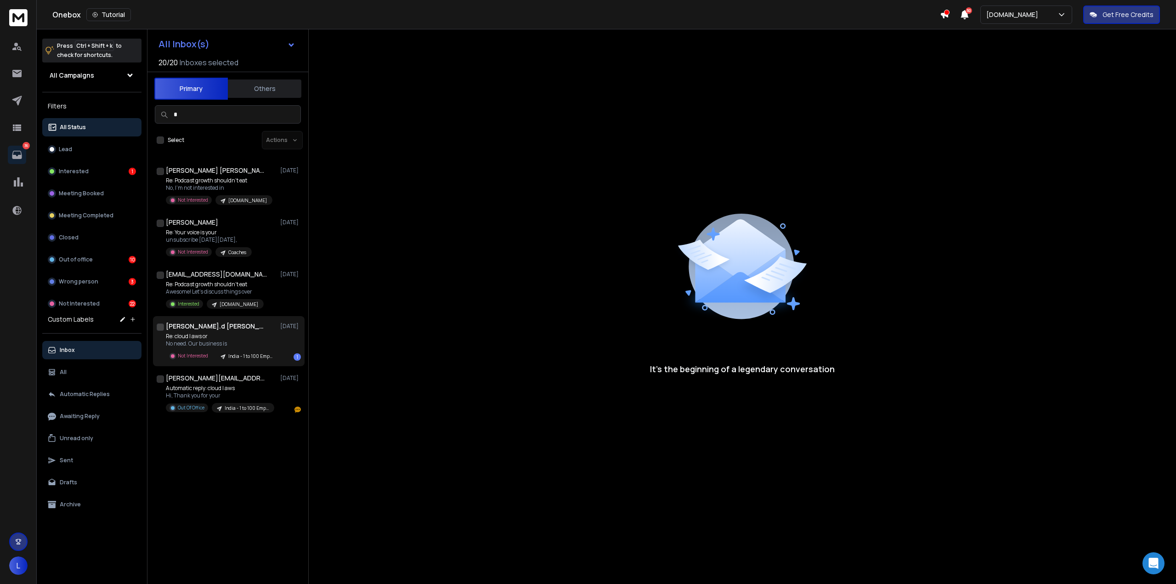
type input "*"
click at [234, 337] on p "Re: cloud | aws or" at bounding box center [221, 336] width 110 height 7
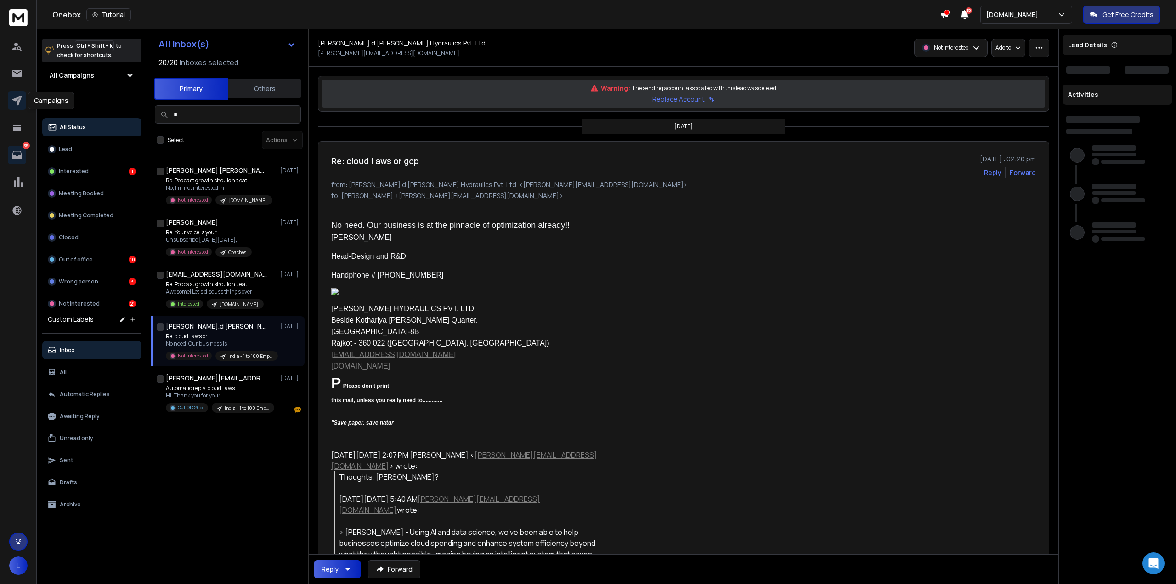
click at [19, 103] on icon at bounding box center [16, 100] width 11 height 11
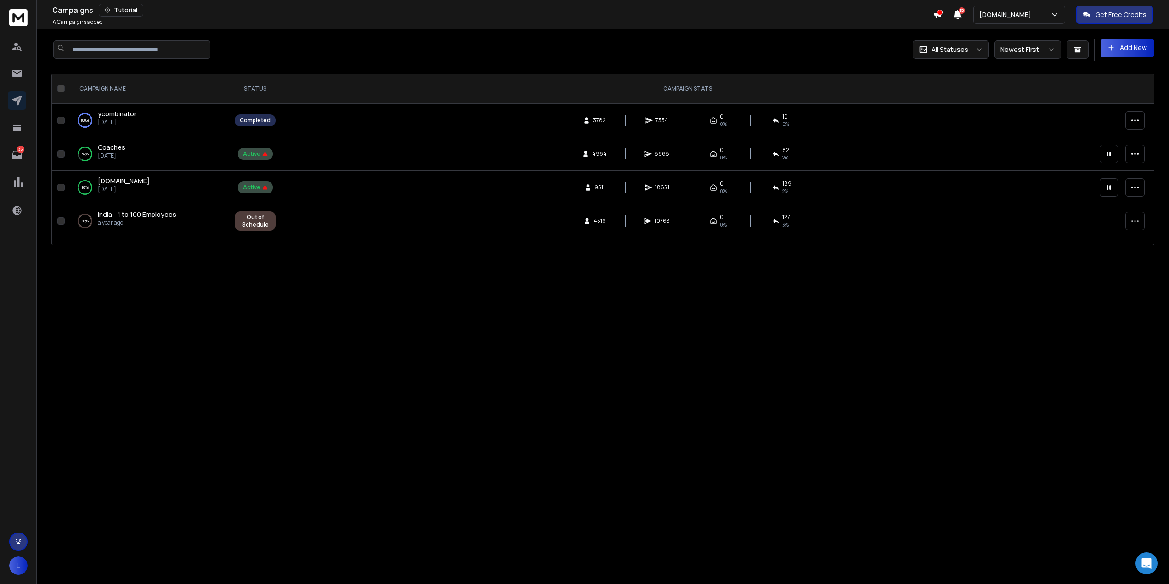
click at [122, 145] on span "Coaches" at bounding box center [112, 147] width 28 height 9
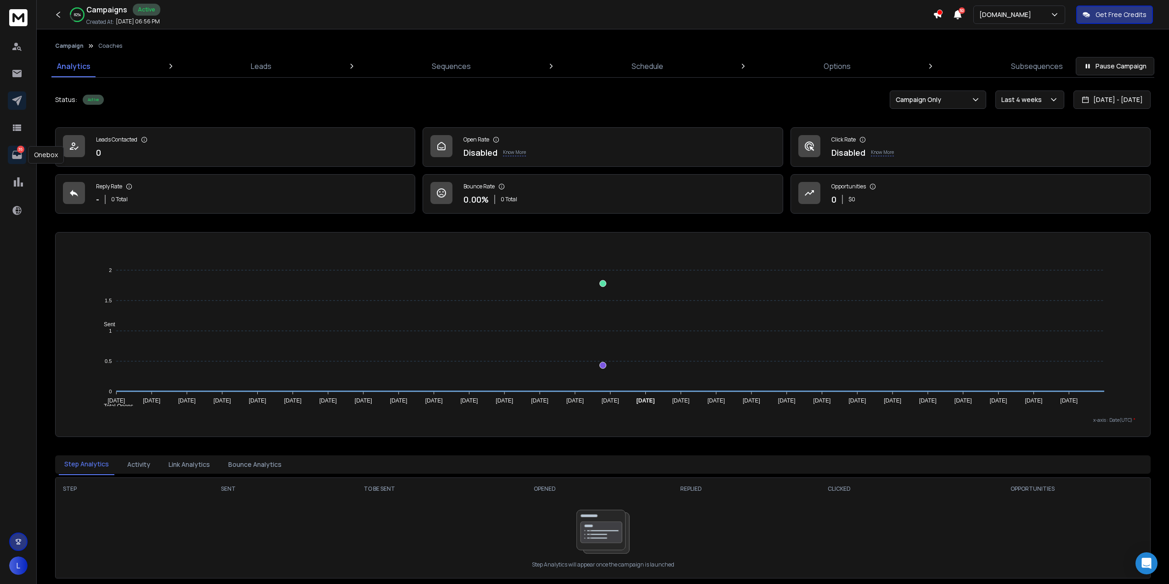
click at [23, 146] on link "35" at bounding box center [17, 155] width 18 height 18
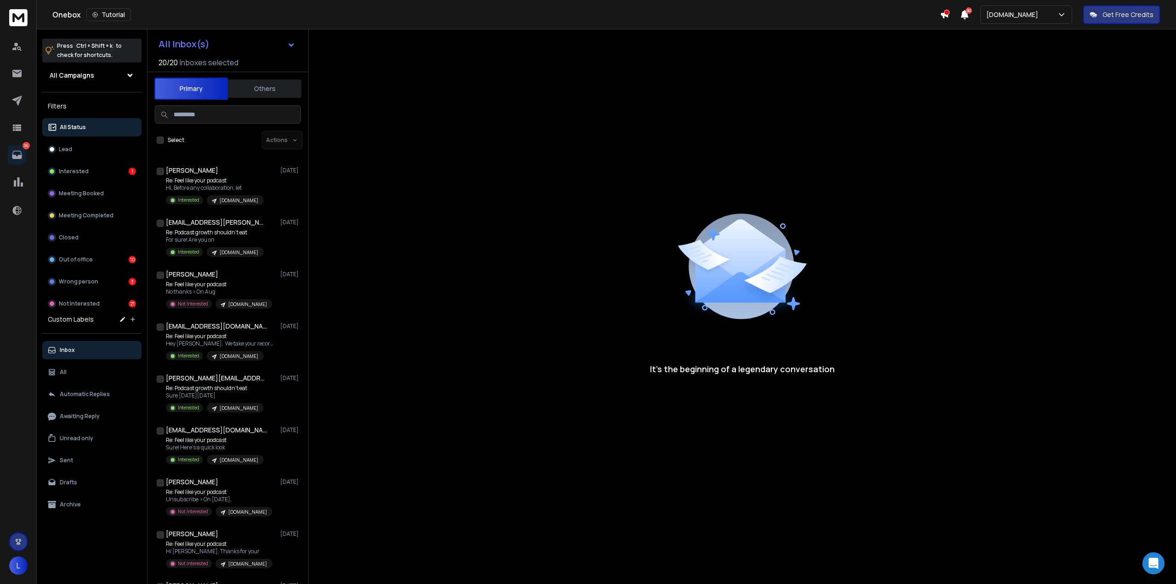
click at [253, 112] on input at bounding box center [228, 114] width 146 height 18
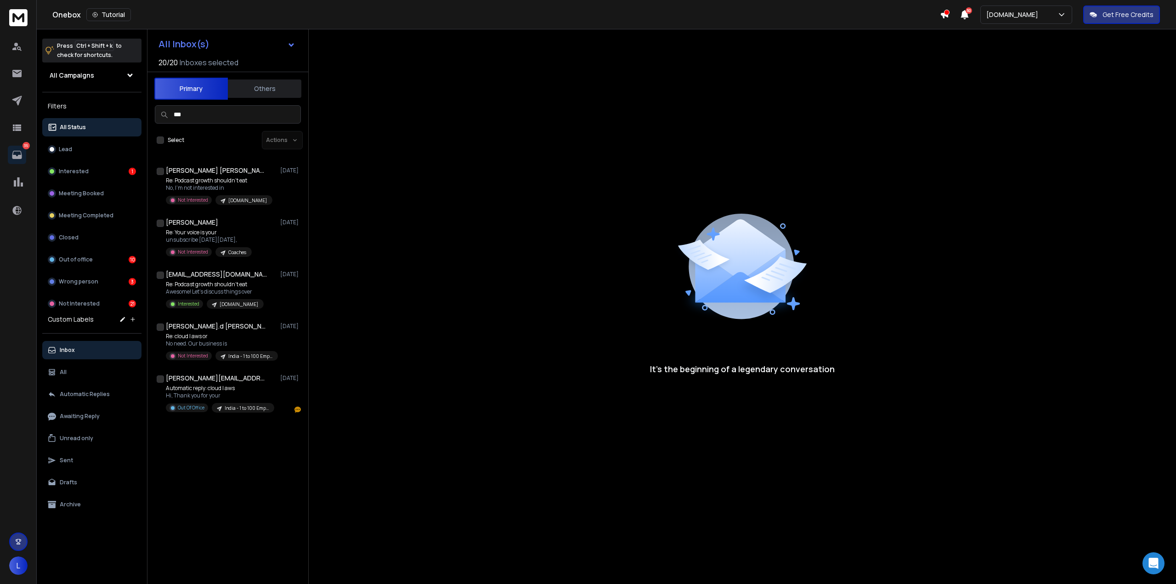
type input "**"
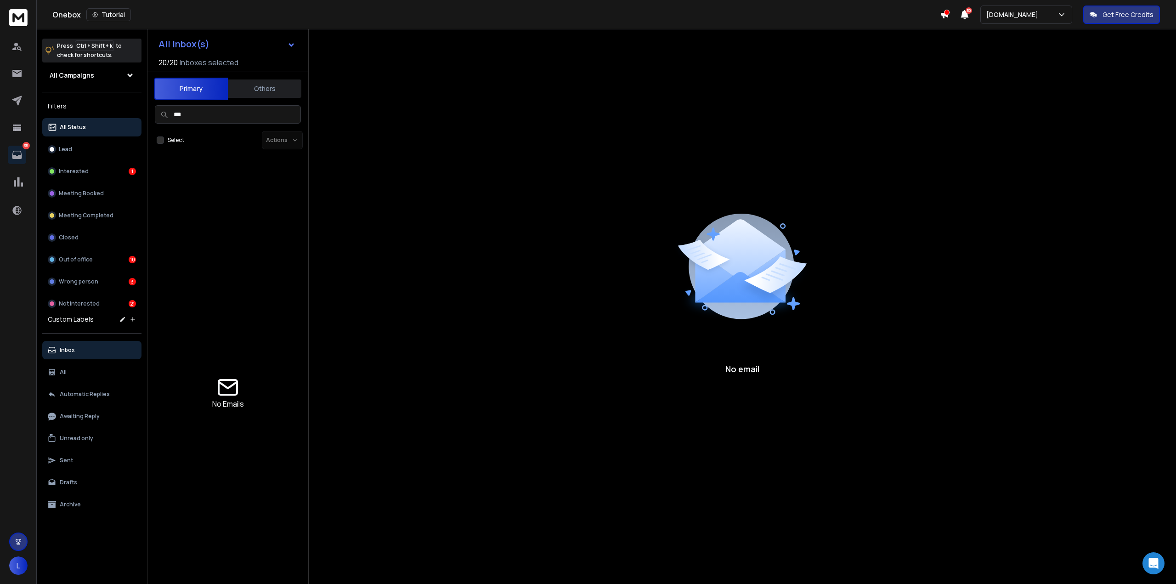
type input "****"
type input "**"
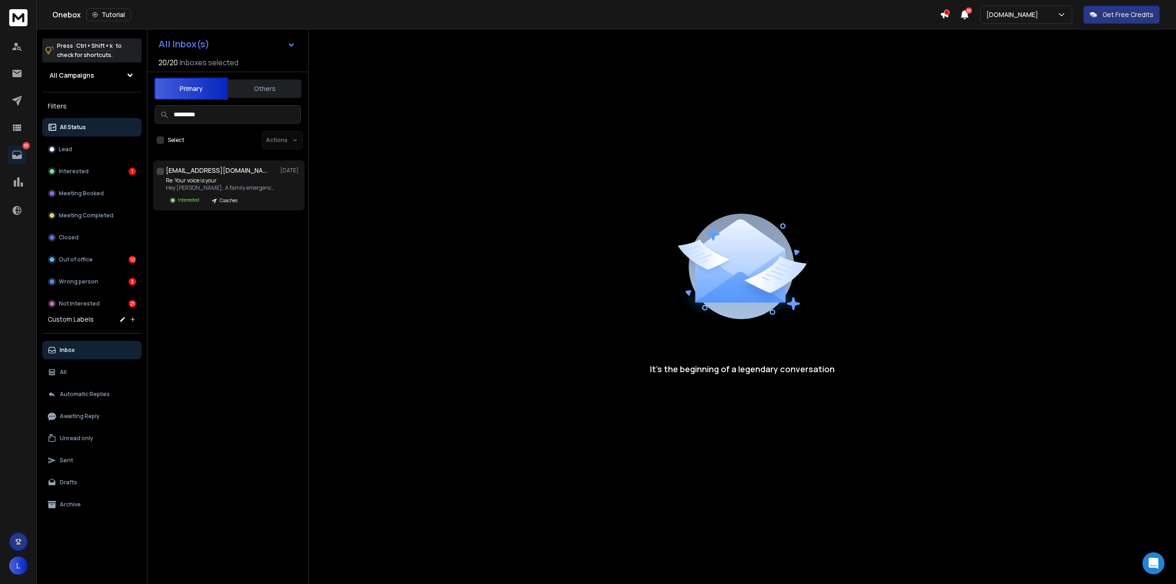
type input "*********"
click at [255, 191] on p "Hey Rumbidzai, A family emergency came" at bounding box center [221, 187] width 110 height 7
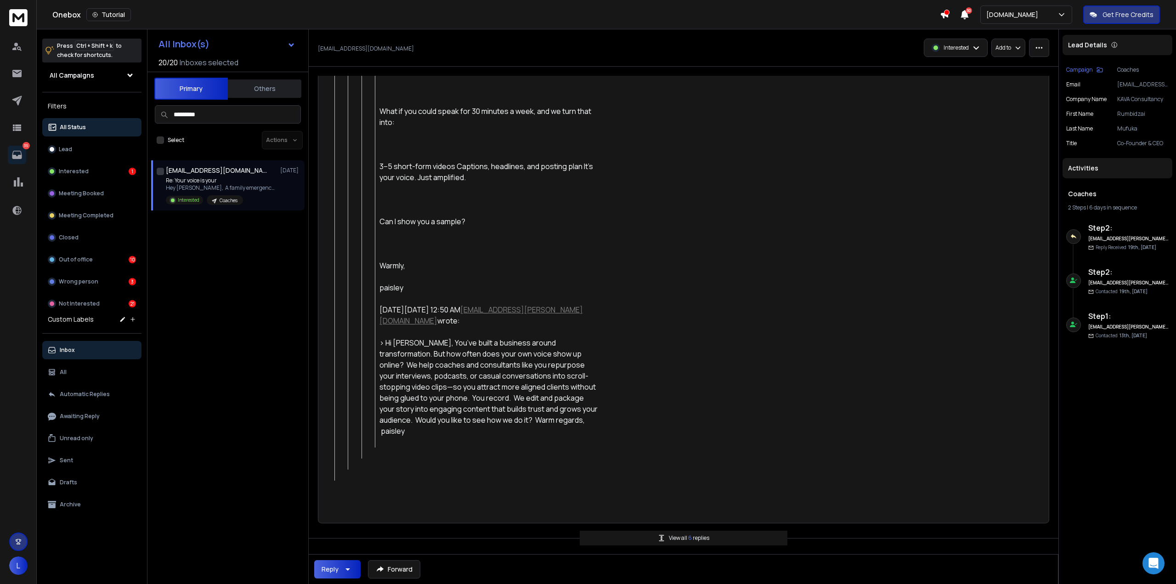
scroll to position [822, 0]
click at [594, 420] on blockquote "Hi, Most coaches I talk to say the same thing: “I know my message is strong—I j…" at bounding box center [487, 247] width 225 height 397
click at [17, 85] on div at bounding box center [18, 75] width 21 height 22
click at [22, 96] on icon at bounding box center [16, 100] width 11 height 11
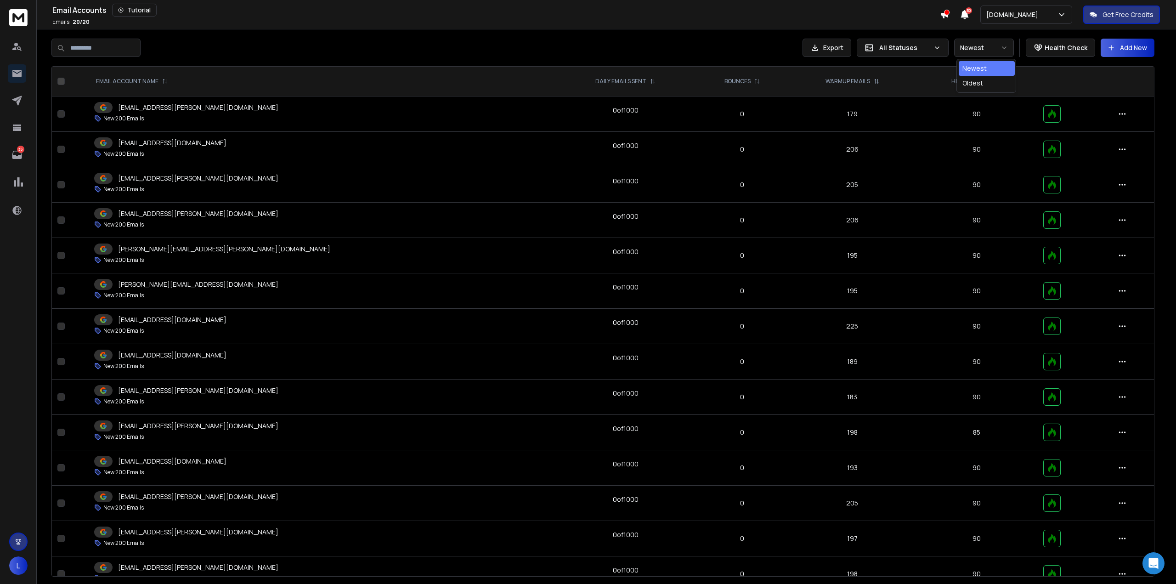
click at [987, 46] on button "Newest" at bounding box center [984, 48] width 60 height 18
click at [935, 41] on div "All Statuses" at bounding box center [896, 48] width 92 height 18
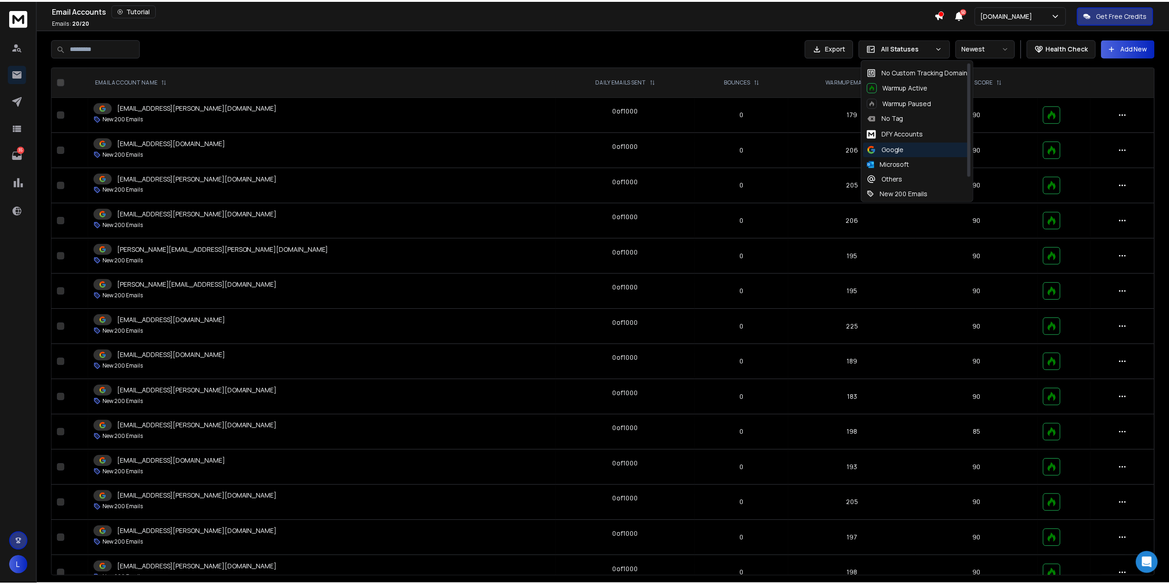
scroll to position [28, 0]
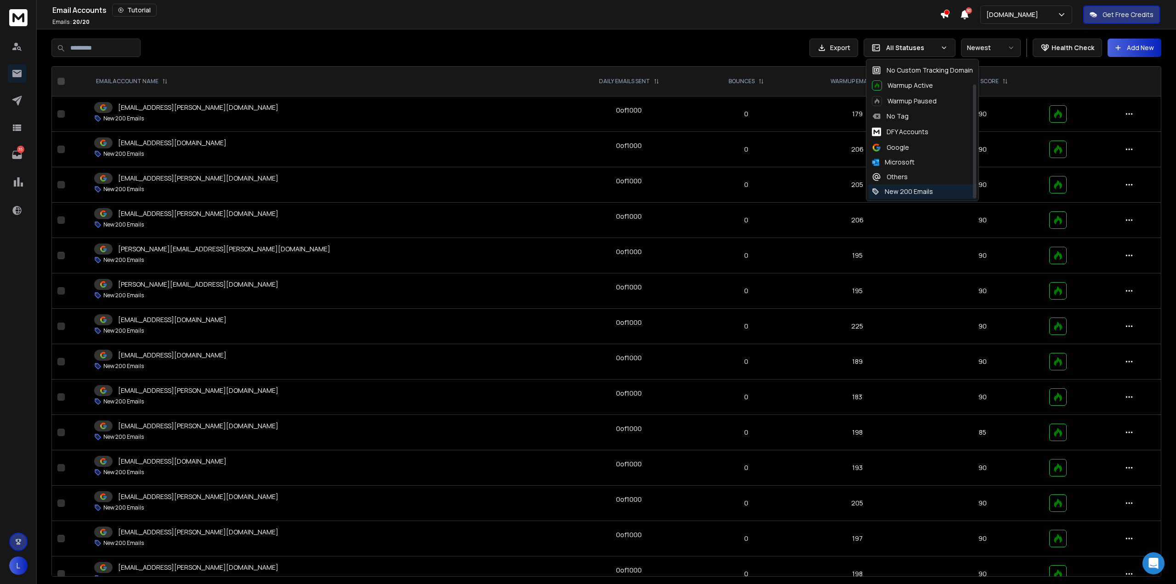
click at [910, 187] on div "New 200 Emails" at bounding box center [902, 191] width 61 height 9
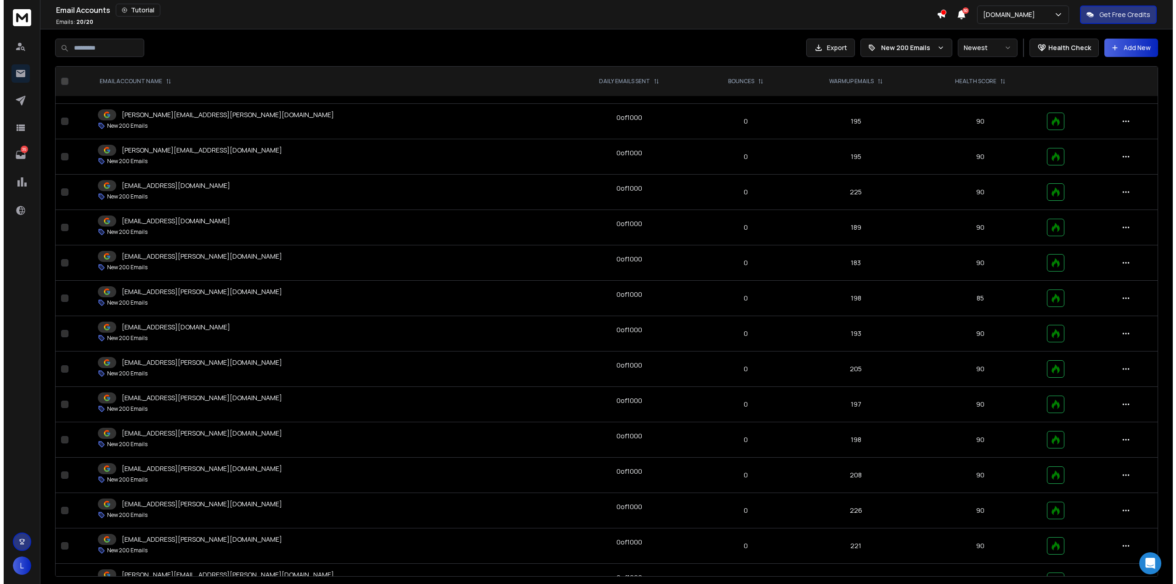
scroll to position [0, 0]
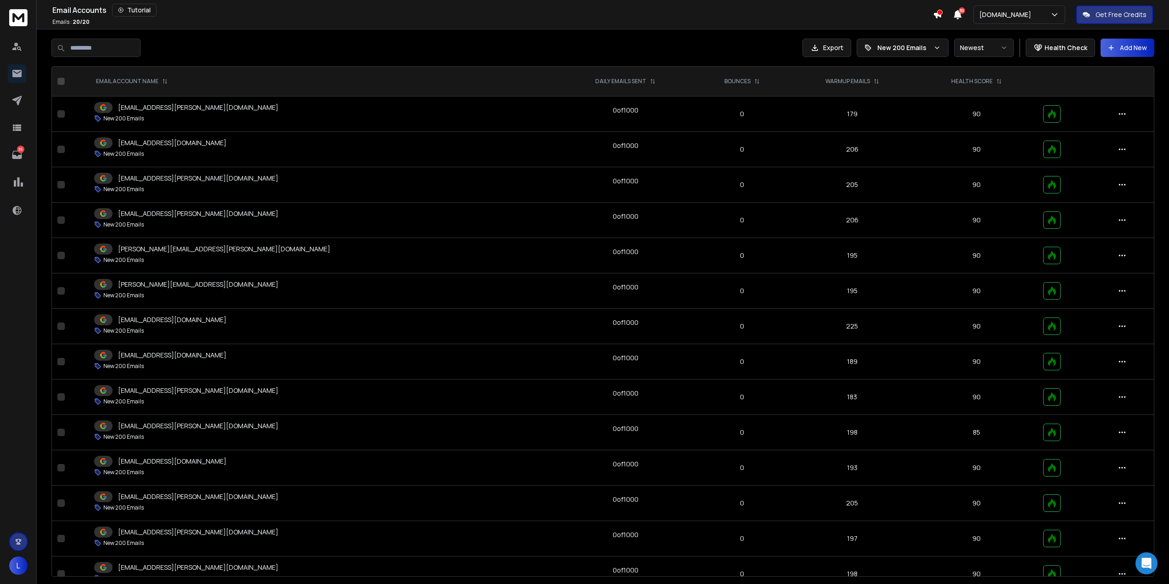
click at [937, 47] on icon at bounding box center [937, 47] width 7 height 7
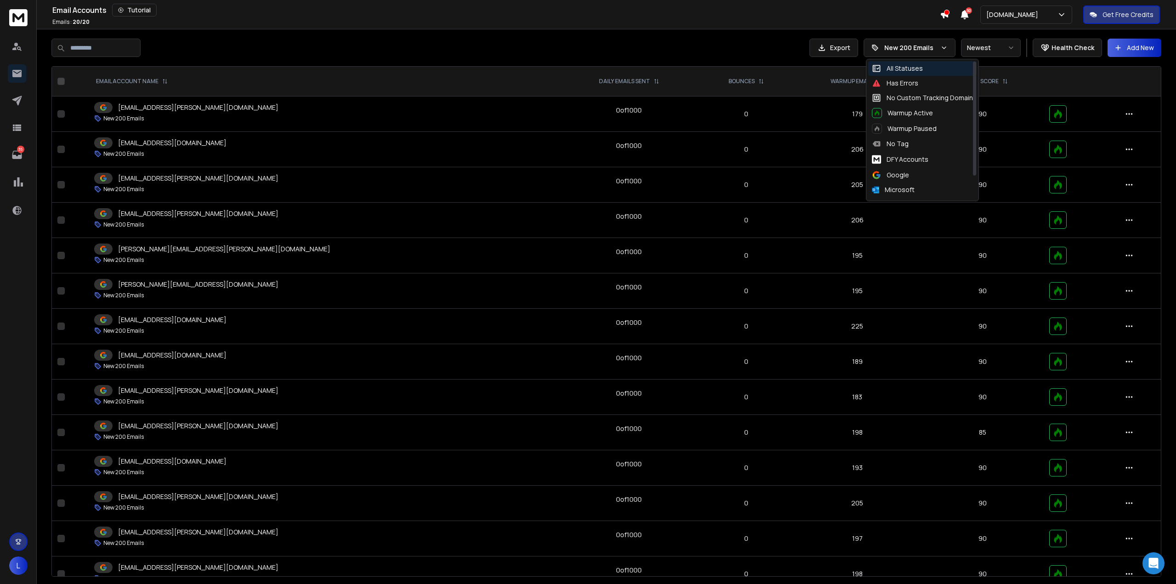
click at [931, 65] on div "All Statuses" at bounding box center [922, 68] width 108 height 15
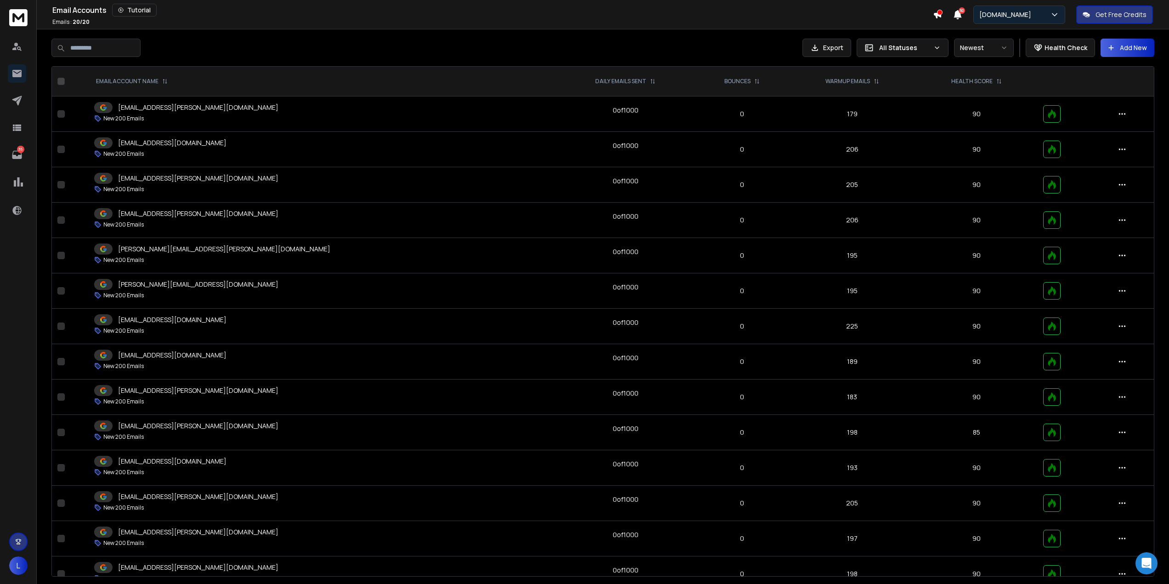
click at [1049, 14] on div "[DOMAIN_NAME]" at bounding box center [1020, 14] width 80 height 9
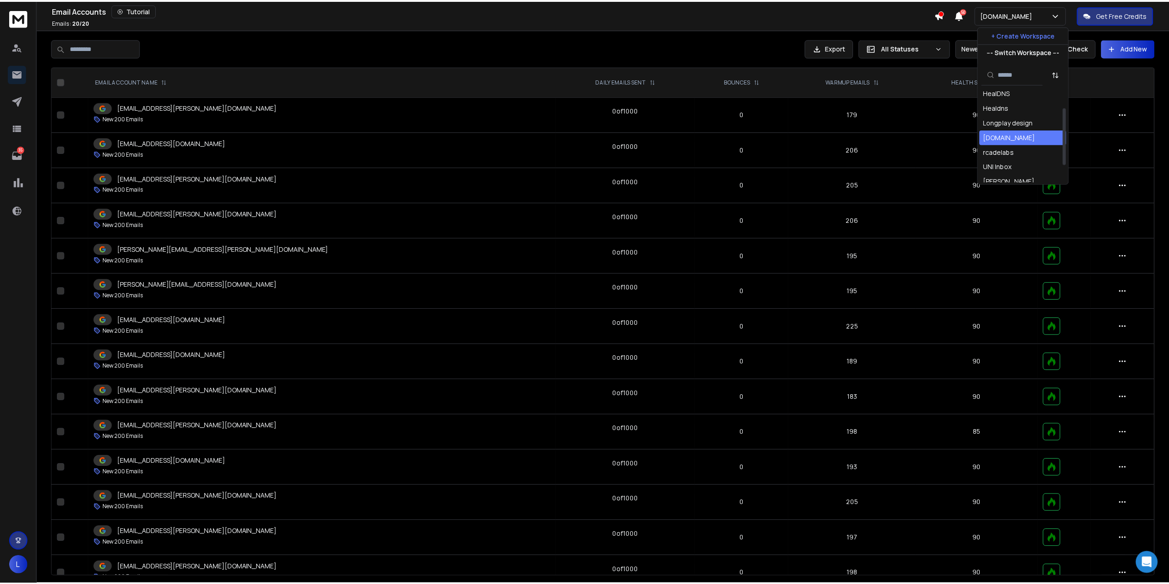
scroll to position [55, 0]
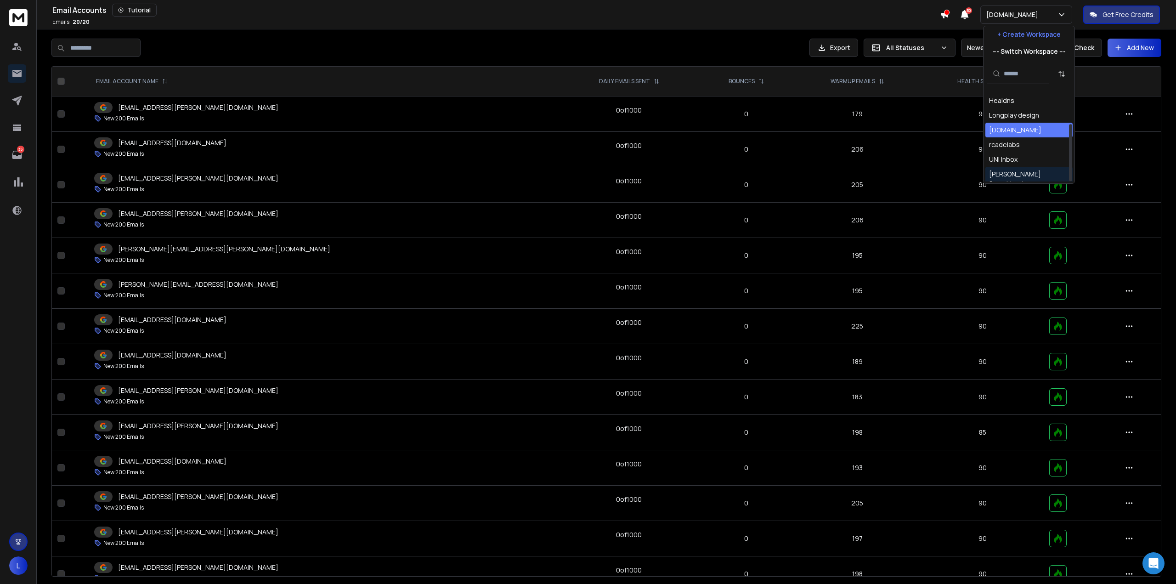
click at [1022, 170] on div "[PERSON_NAME] Searchleads" at bounding box center [1029, 179] width 80 height 18
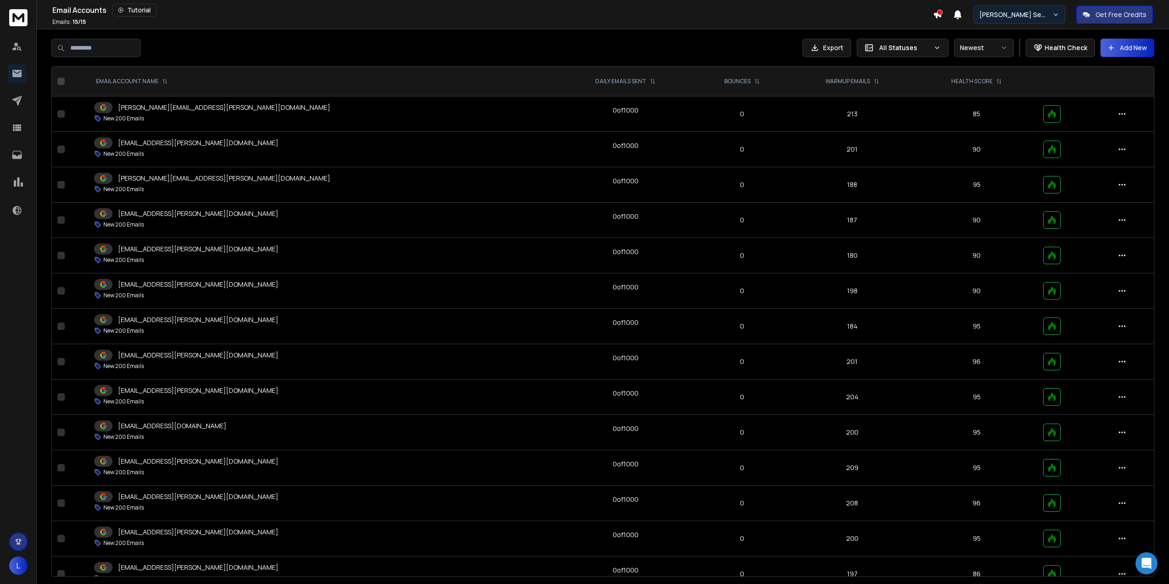
click at [1023, 17] on p "[PERSON_NAME] Searchleads" at bounding box center [1016, 14] width 73 height 9
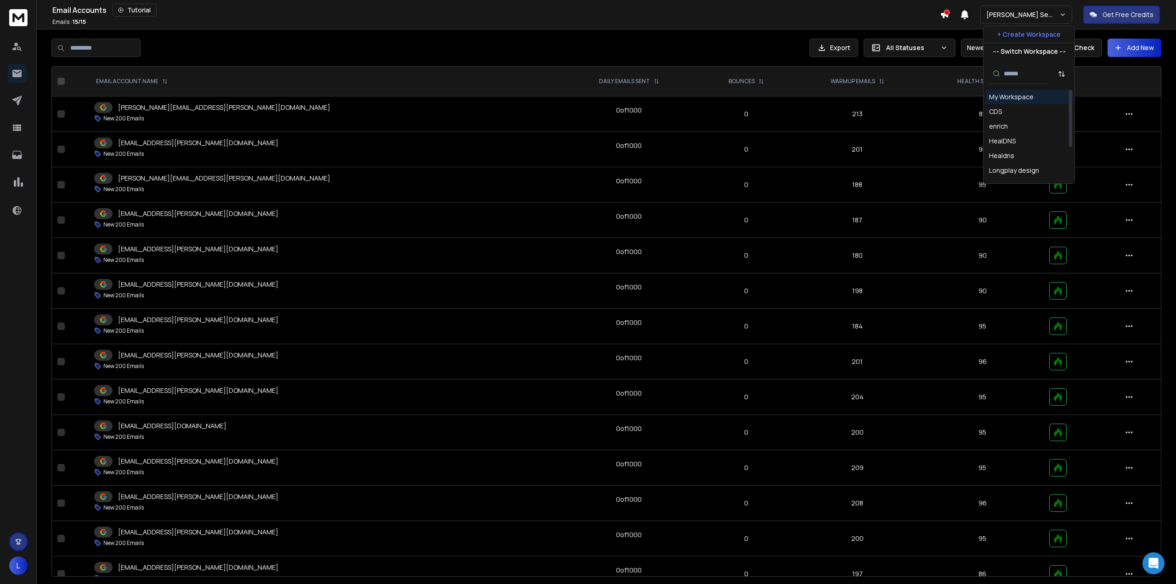
click at [1011, 98] on div "My Workspace" at bounding box center [1011, 96] width 45 height 9
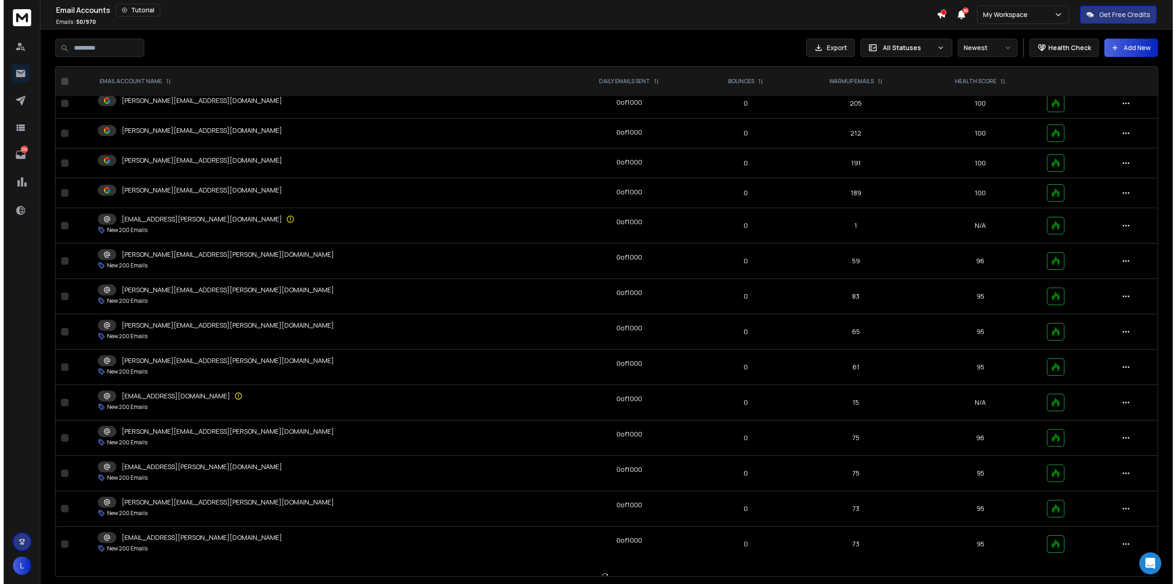
scroll to position [1090, 0]
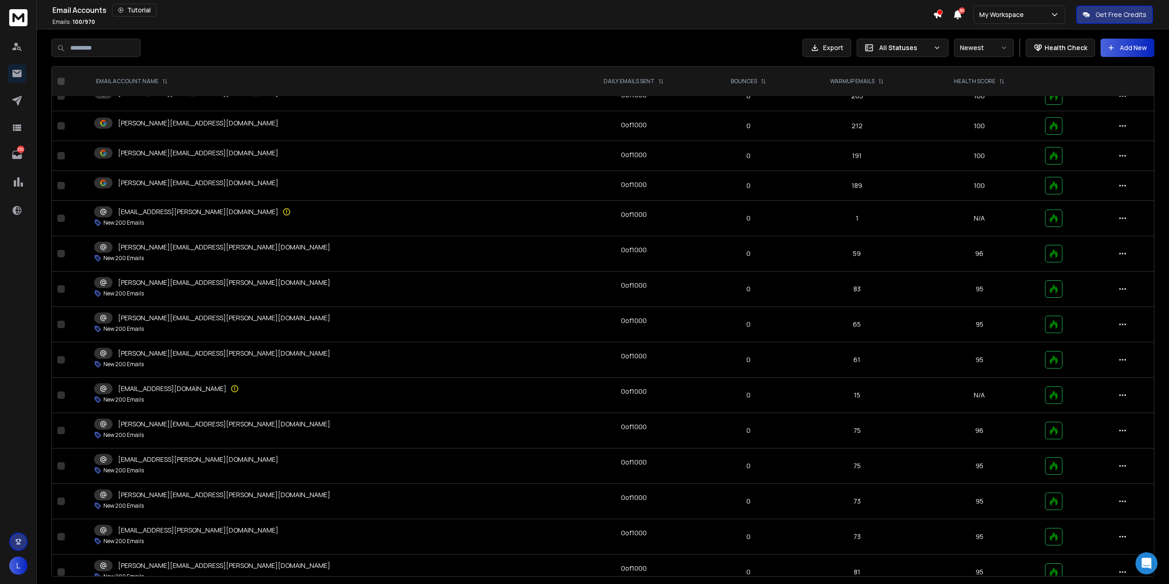
click at [1013, 37] on div "Export All Statuses Newest Health Check Add New EMAIL ACCOUNT NAME DAILY EMAILS…" at bounding box center [603, 307] width 1133 height 556
click at [1001, 45] on icon "button" at bounding box center [997, 47] width 7 height 7
click at [928, 51] on p "All Statuses" at bounding box center [904, 47] width 51 height 9
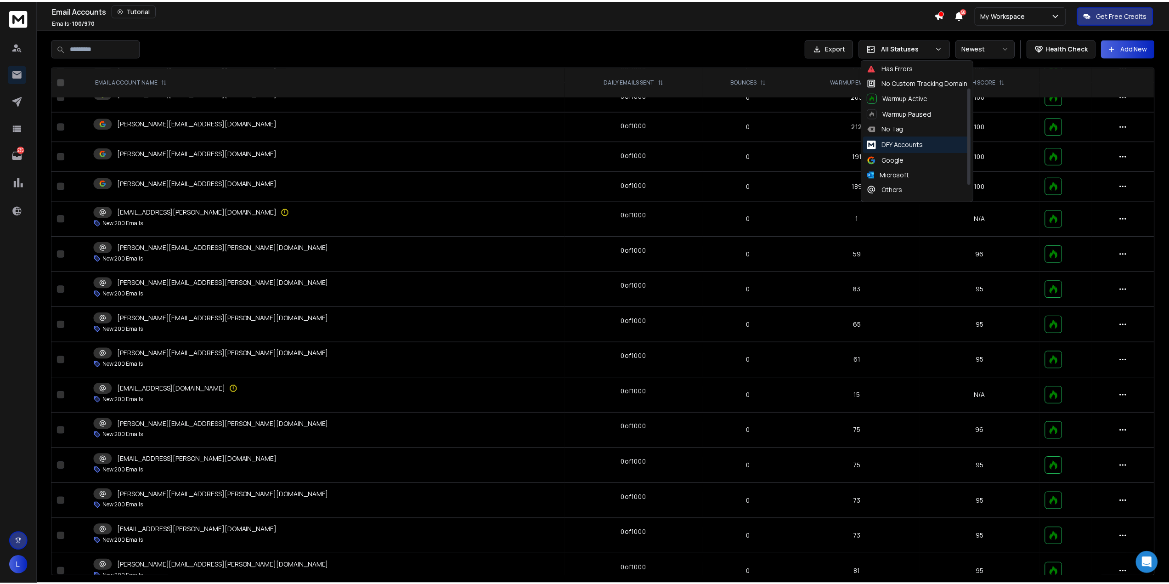
scroll to position [57, 0]
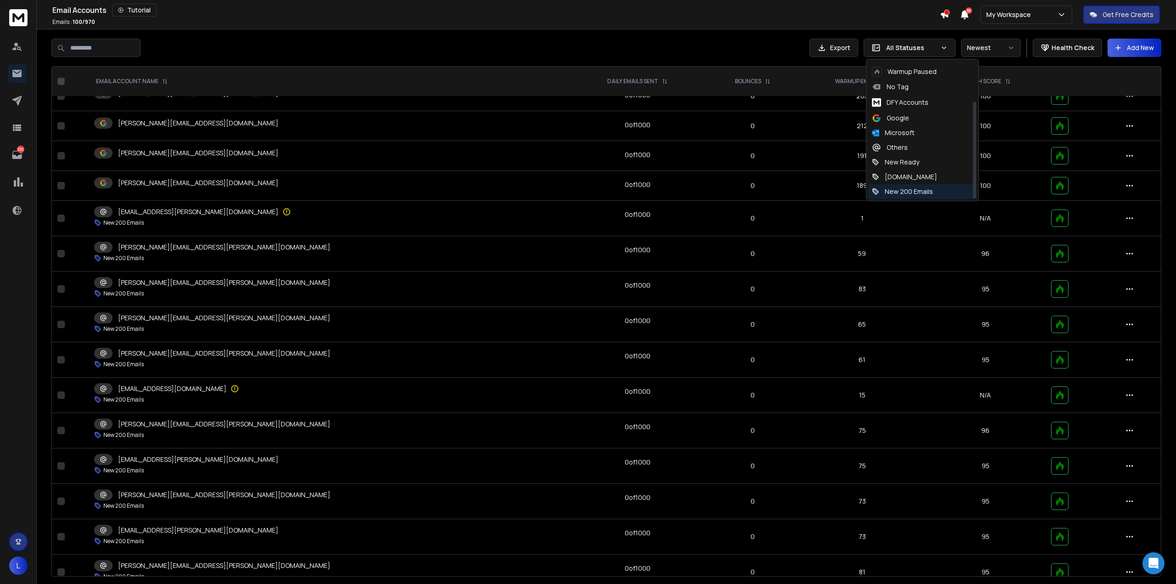
click at [904, 190] on div "New 200 Emails" at bounding box center [902, 191] width 61 height 9
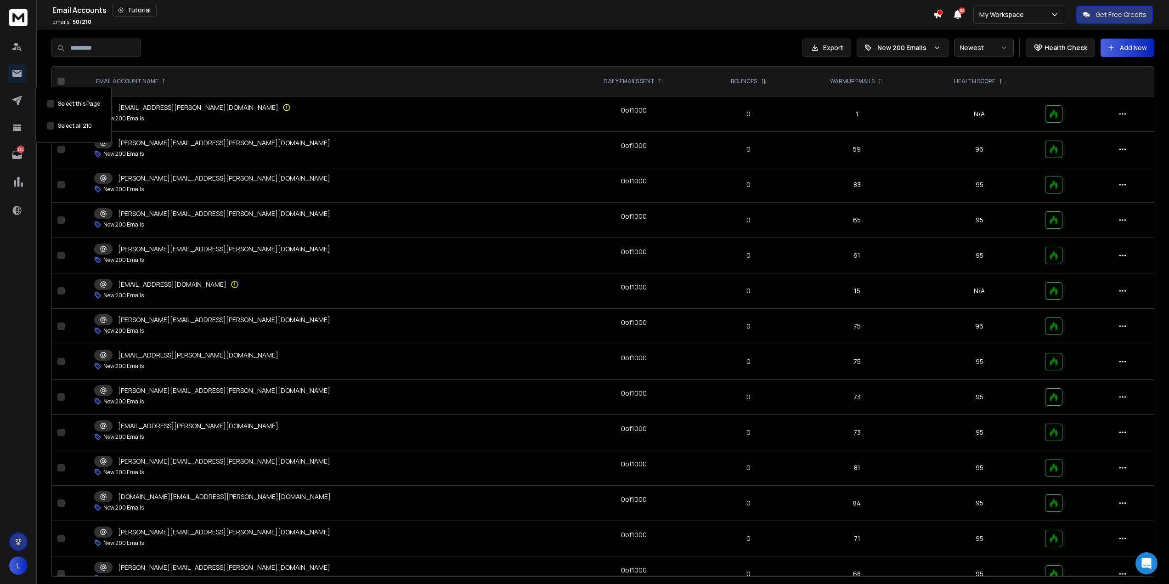
click at [62, 81] on button "Select this Page" at bounding box center [60, 81] width 7 height 7
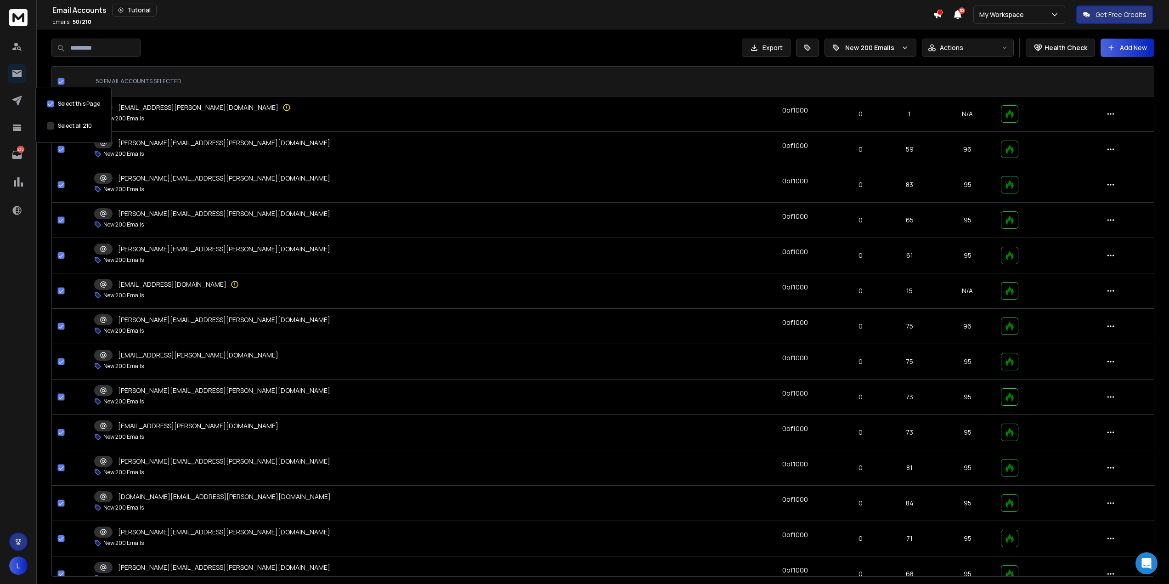
click at [50, 128] on button "Select this Page" at bounding box center [50, 125] width 7 height 7
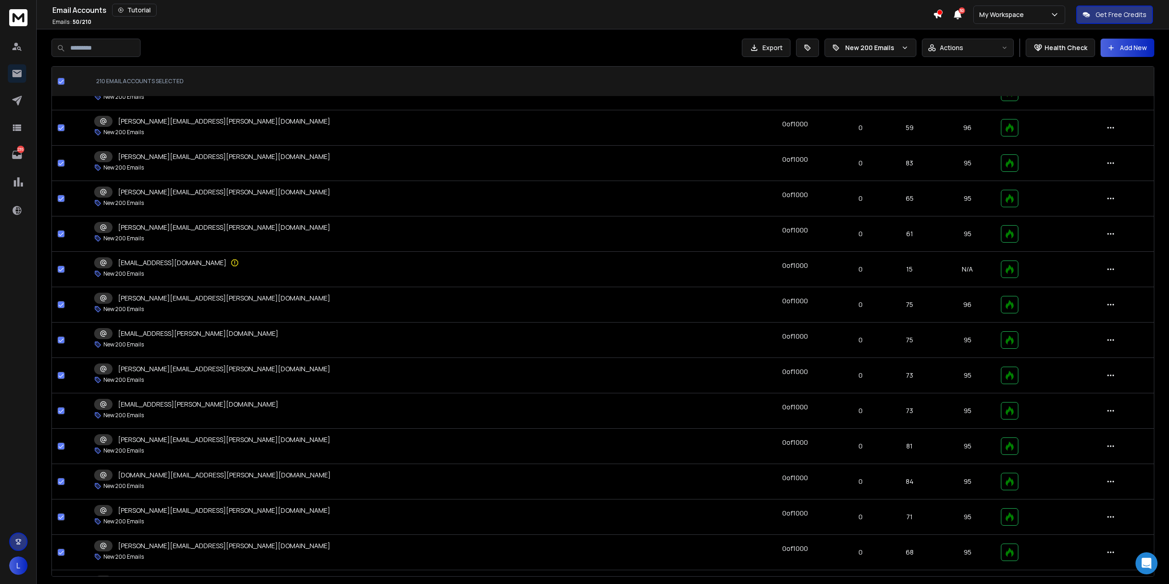
scroll to position [0, 0]
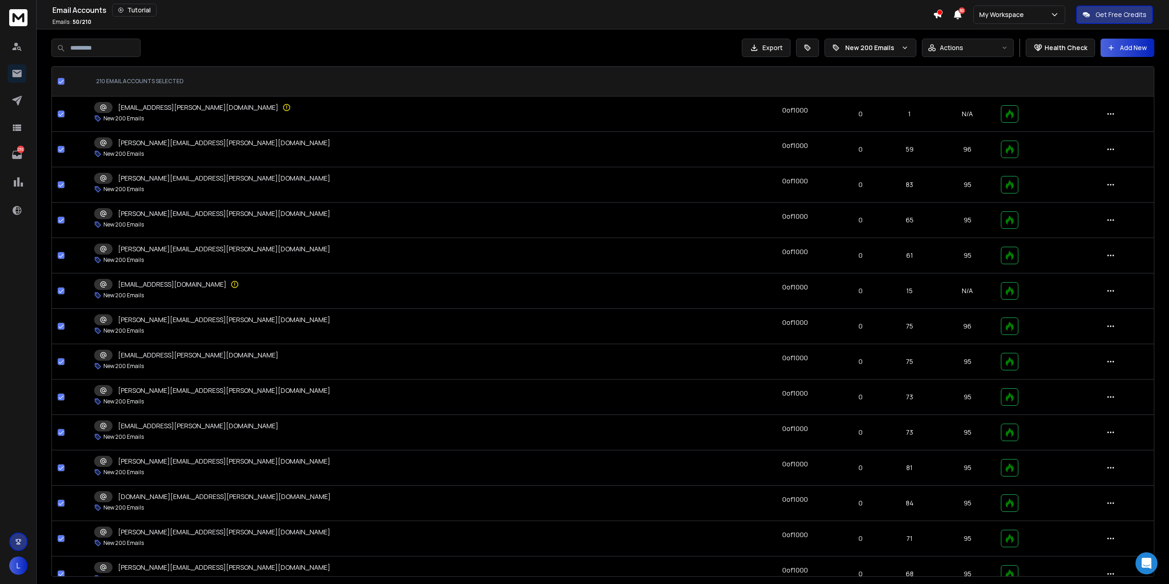
click at [59, 114] on button "button" at bounding box center [60, 113] width 7 height 7
click at [58, 149] on button "button" at bounding box center [60, 149] width 7 height 7
drag, startPoint x: 61, startPoint y: 186, endPoint x: 62, endPoint y: 233, distance: 46.9
click at [61, 187] on button "button" at bounding box center [60, 184] width 7 height 7
click at [61, 224] on td at bounding box center [70, 220] width 37 height 35
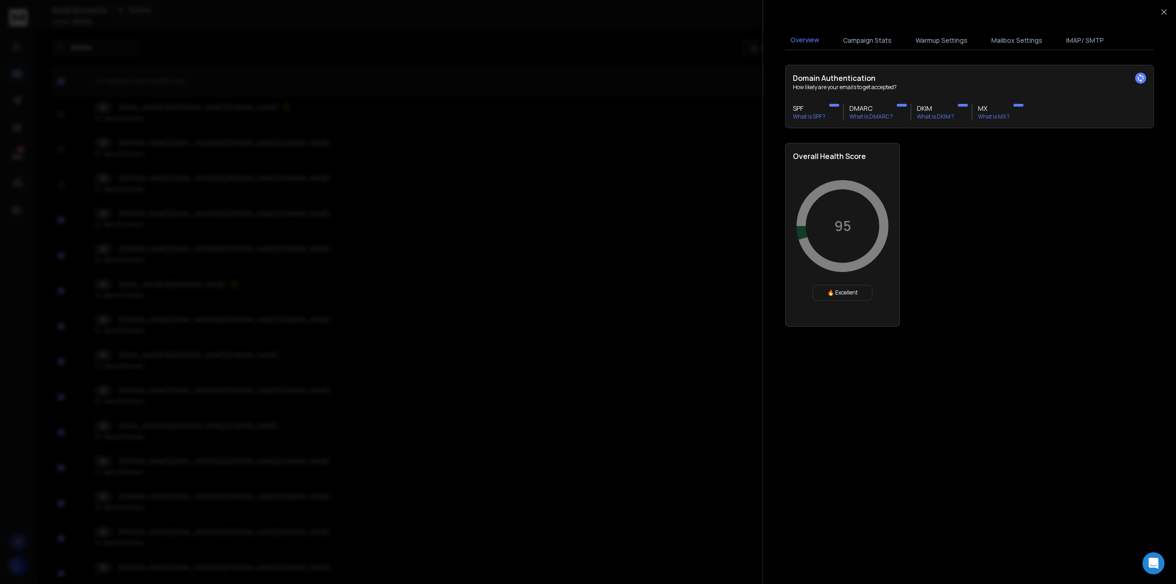
click at [82, 222] on div at bounding box center [588, 292] width 1176 height 584
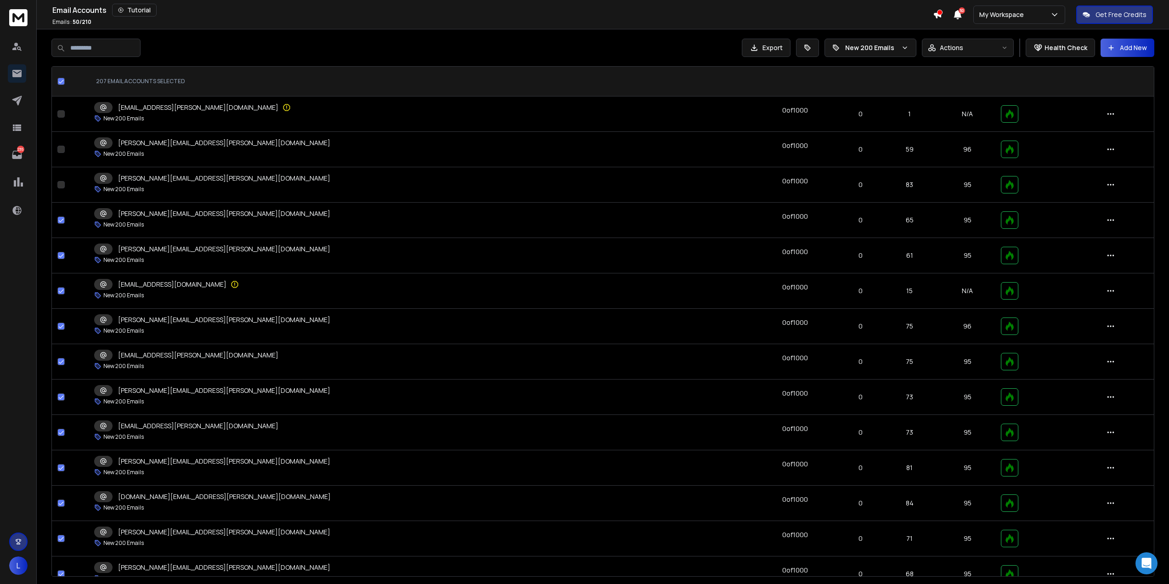
click at [65, 219] on div at bounding box center [72, 219] width 31 height 7
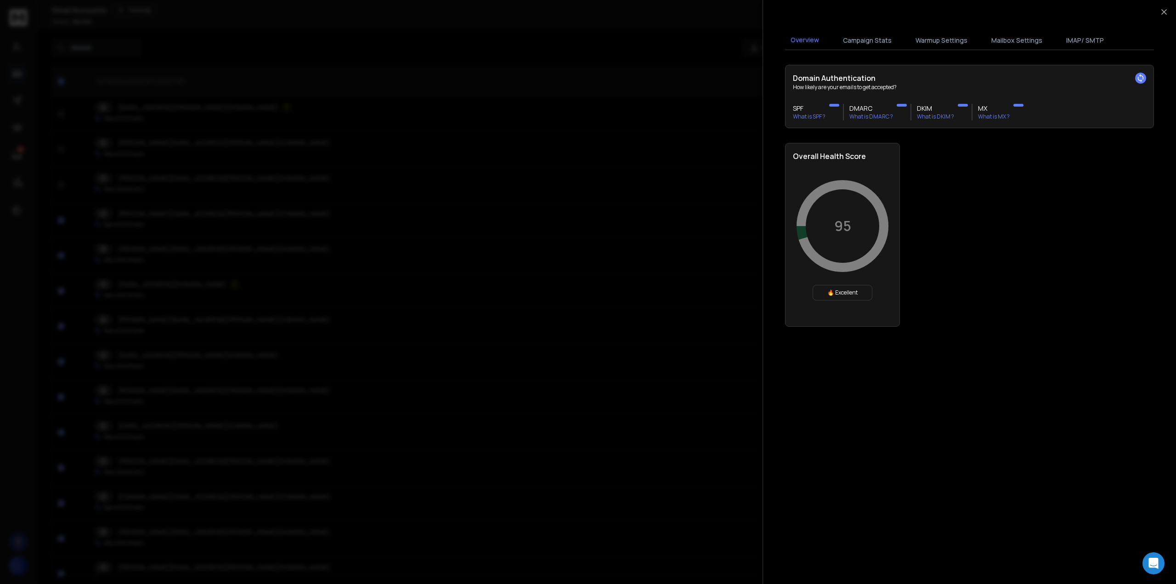
click at [58, 219] on div at bounding box center [588, 292] width 1176 height 584
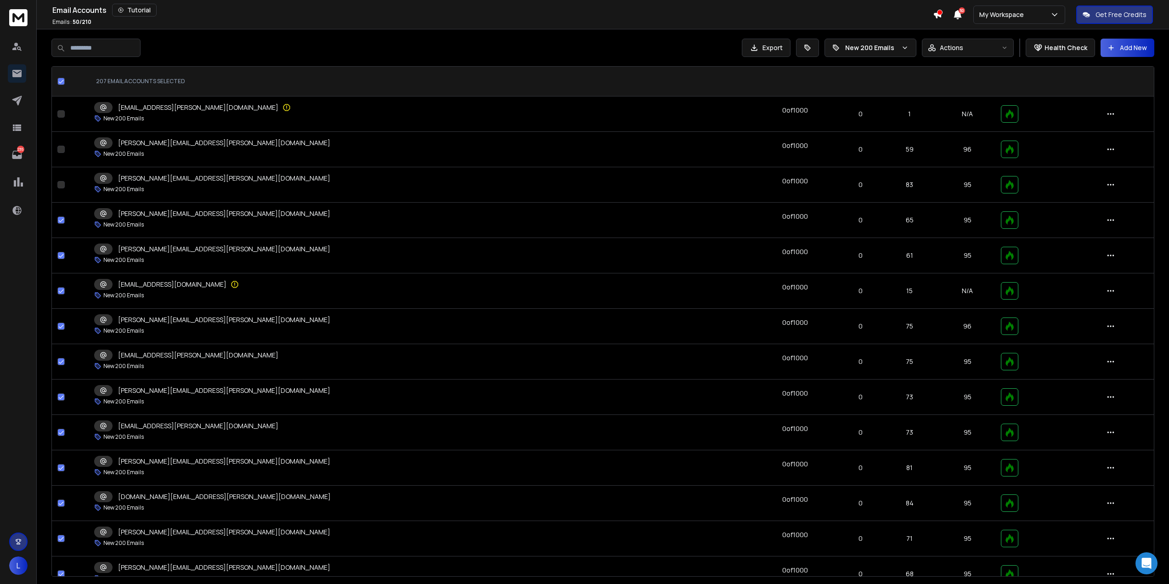
click at [58, 219] on button "button" at bounding box center [60, 219] width 7 height 7
click at [64, 253] on button "button" at bounding box center [60, 255] width 7 height 7
click at [60, 290] on button "button" at bounding box center [60, 290] width 7 height 7
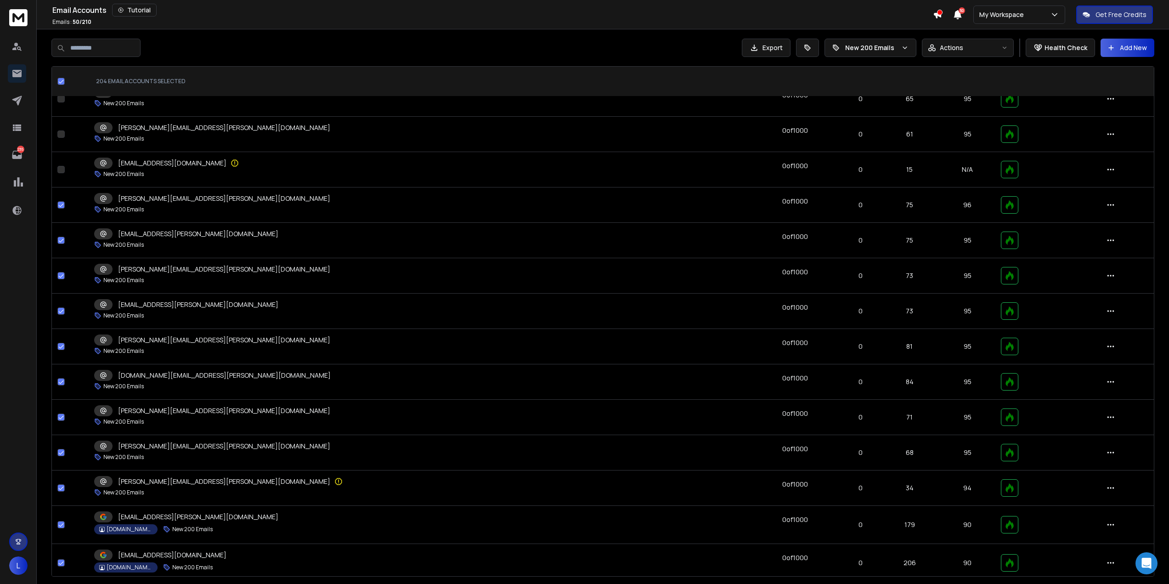
scroll to position [138, 0]
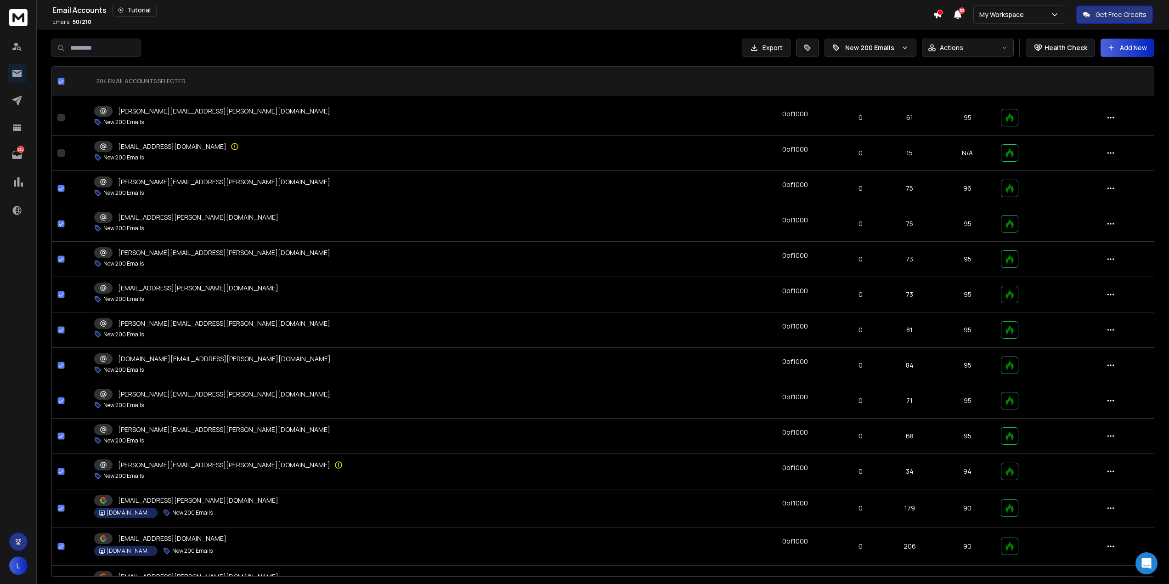
click at [61, 186] on button "button" at bounding box center [60, 188] width 7 height 7
click at [59, 226] on button "button" at bounding box center [60, 223] width 7 height 7
click at [60, 260] on button "button" at bounding box center [60, 258] width 7 height 7
click at [59, 296] on button "button" at bounding box center [60, 294] width 7 height 7
click at [60, 327] on button "button" at bounding box center [60, 329] width 7 height 7
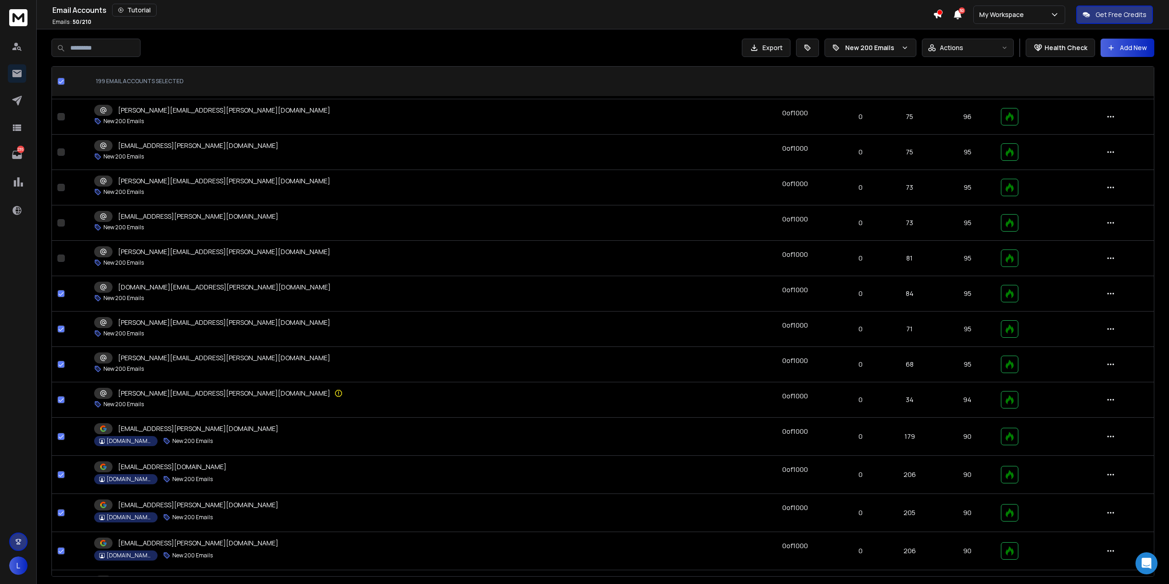
scroll to position [276, 0]
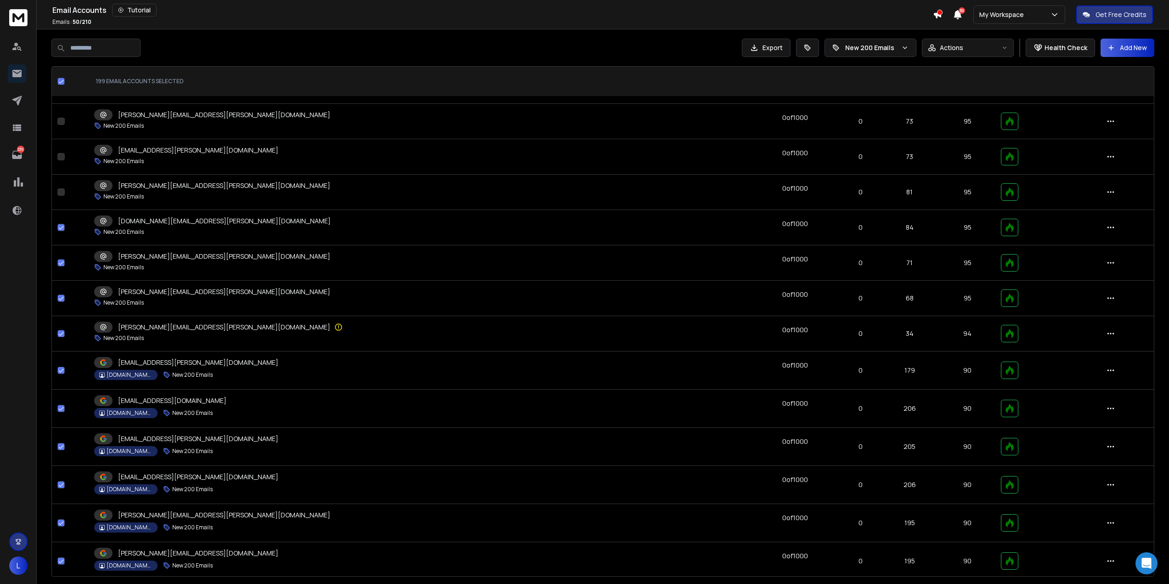
click at [61, 228] on button "button" at bounding box center [60, 227] width 7 height 7
click at [59, 263] on button "button" at bounding box center [60, 262] width 7 height 7
click at [61, 297] on button "button" at bounding box center [60, 298] width 7 height 7
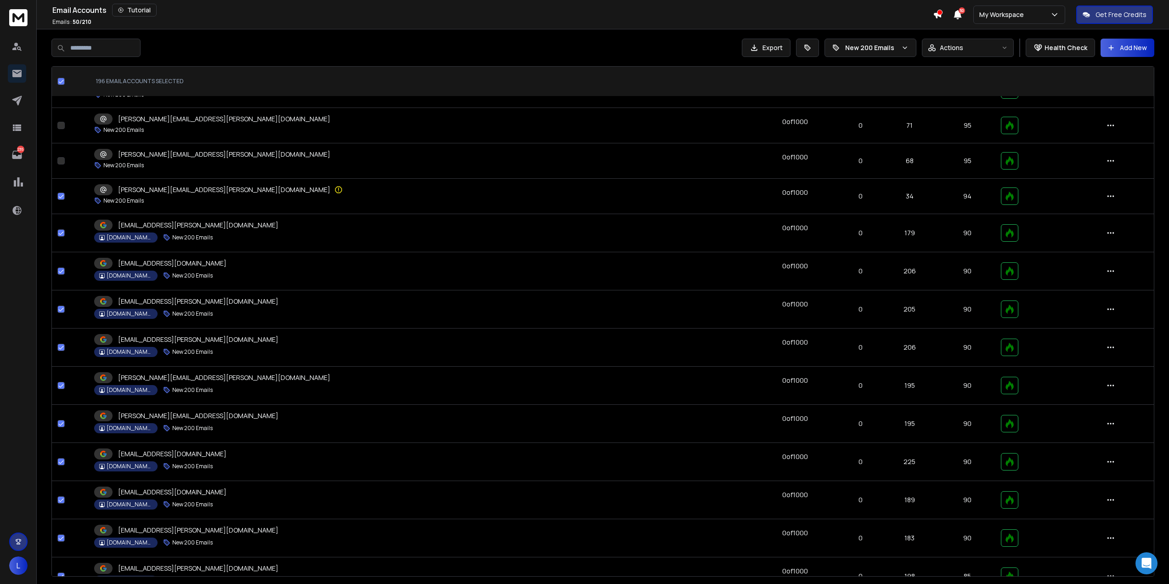
scroll to position [414, 0]
click at [62, 195] on button "button" at bounding box center [60, 195] width 7 height 7
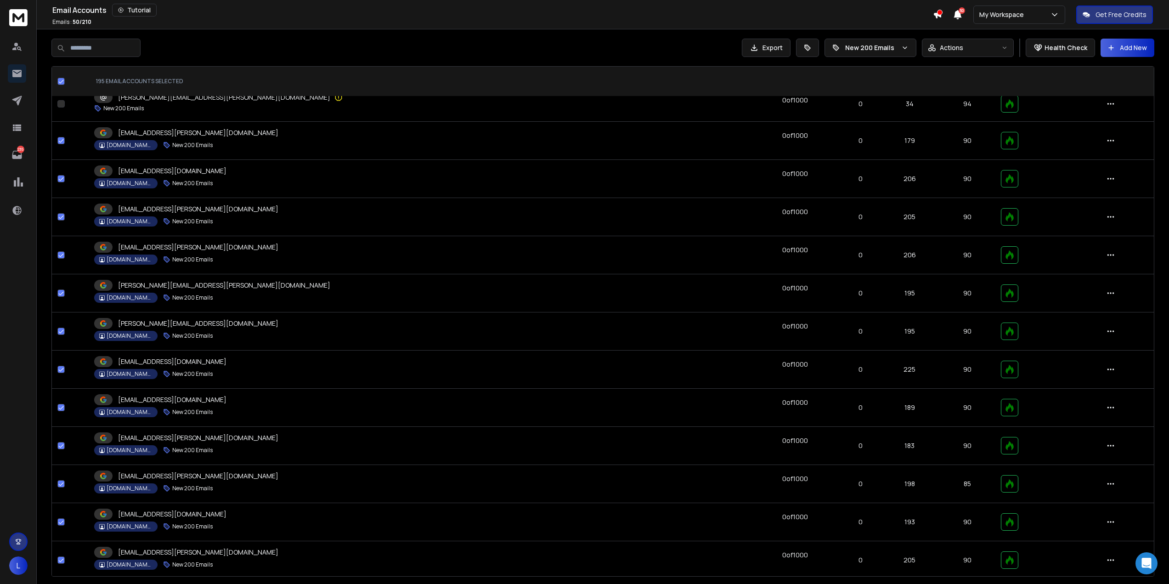
click at [60, 142] on button "button" at bounding box center [60, 140] width 7 height 7
click at [60, 178] on button "button" at bounding box center [60, 178] width 7 height 7
click at [62, 217] on button "button" at bounding box center [60, 216] width 7 height 7
click at [61, 248] on td at bounding box center [70, 255] width 37 height 38
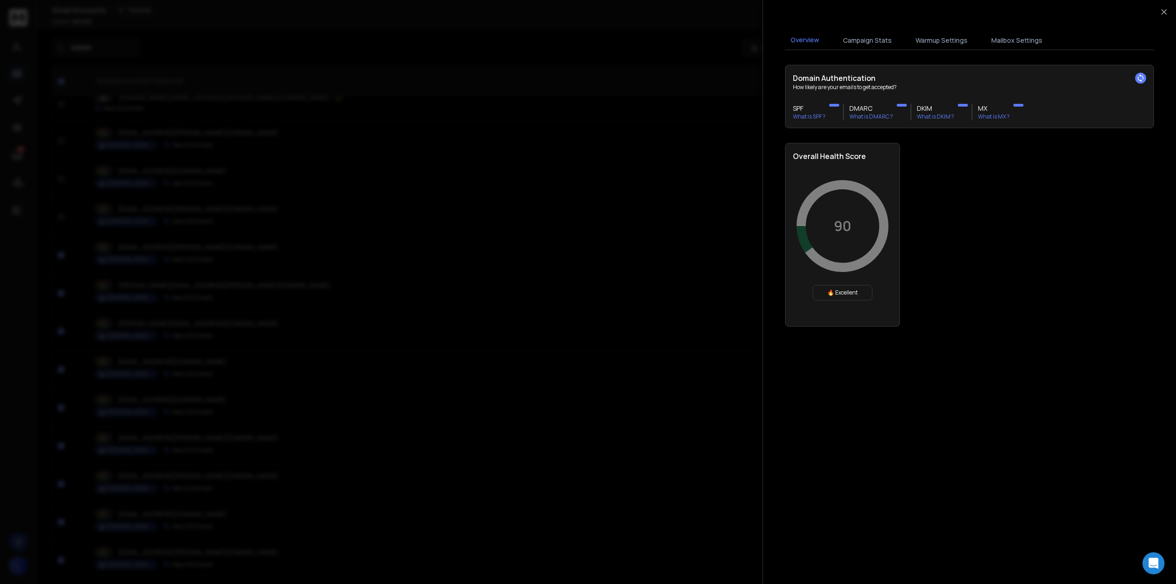
click at [63, 258] on div at bounding box center [588, 292] width 1176 height 584
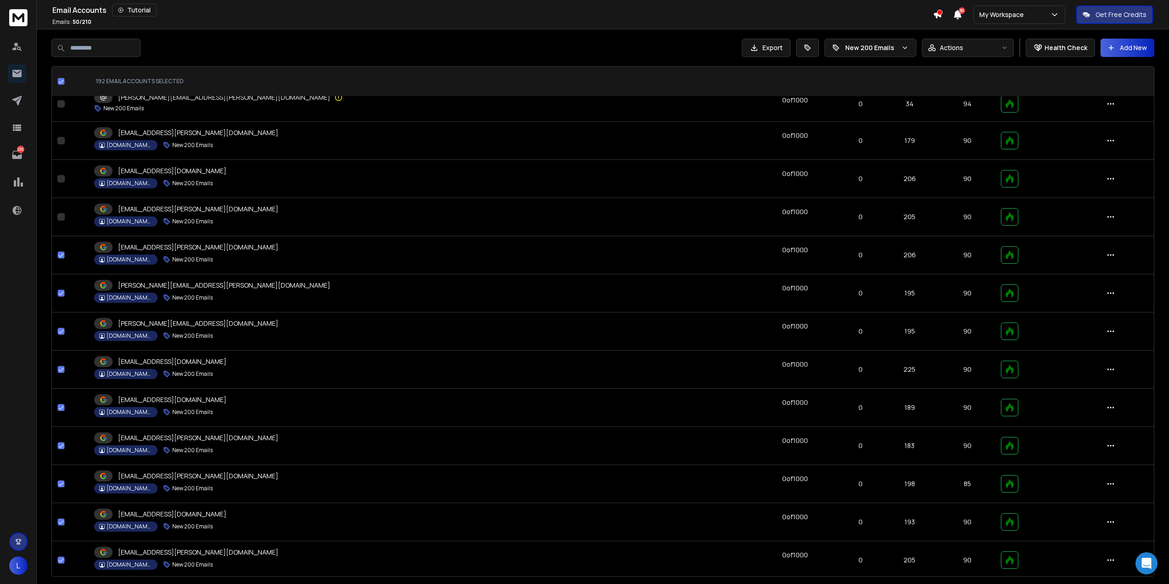
click at [61, 255] on button "button" at bounding box center [60, 254] width 7 height 7
click at [62, 292] on button "button" at bounding box center [60, 292] width 7 height 7
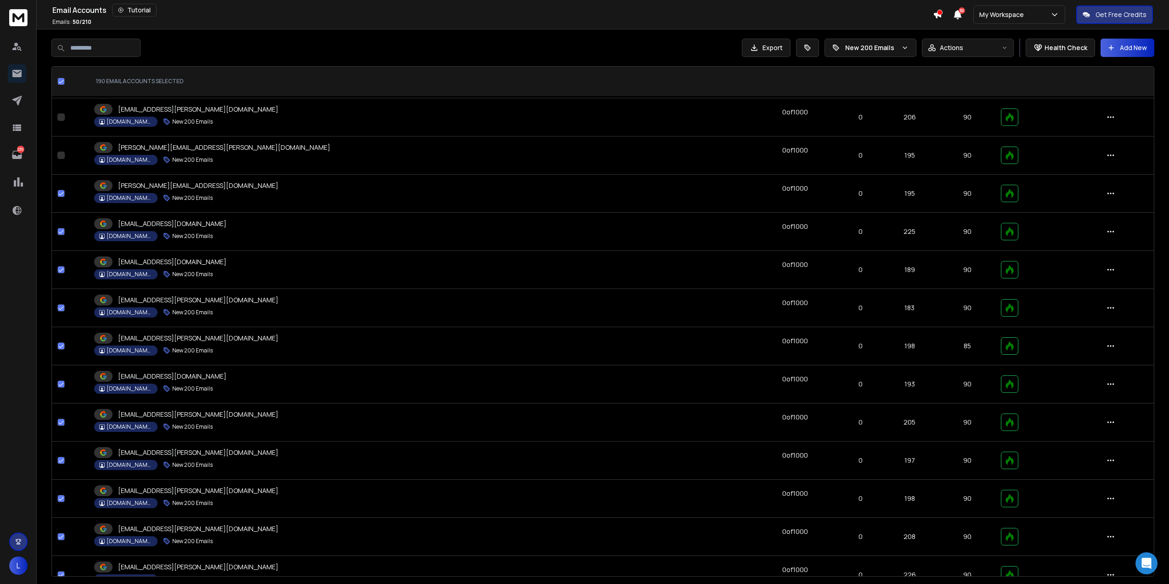
click at [64, 195] on button "button" at bounding box center [60, 193] width 7 height 7
drag, startPoint x: 316, startPoint y: 46, endPoint x: 308, endPoint y: 54, distance: 11.1
click at [316, 46] on div at bounding box center [393, 48] width 685 height 18
click at [62, 234] on button "button" at bounding box center [60, 231] width 7 height 7
click at [62, 269] on button "button" at bounding box center [60, 269] width 7 height 7
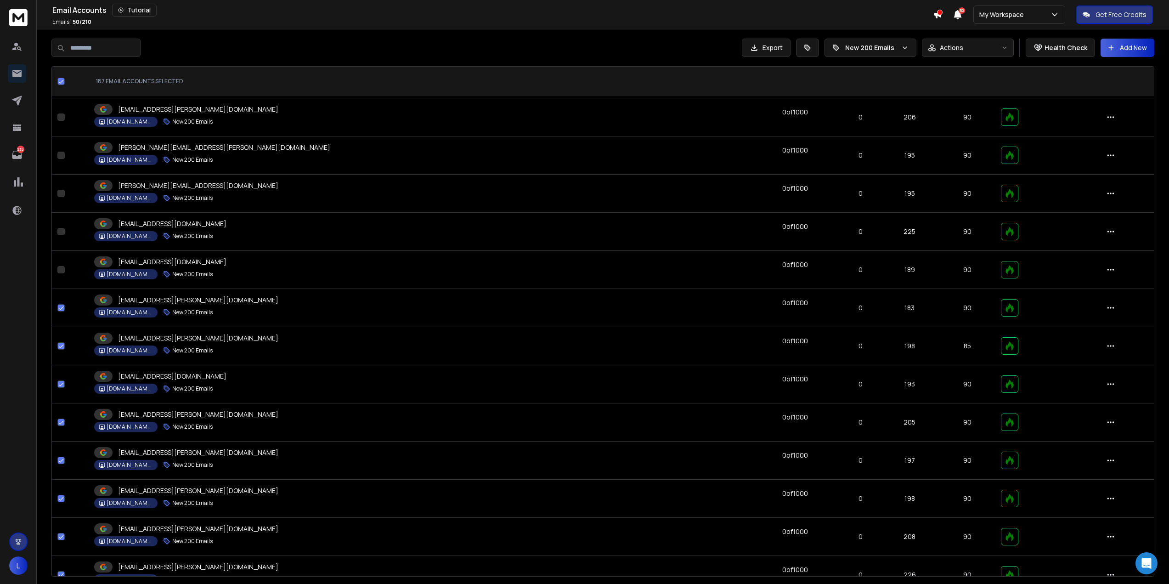
click at [63, 309] on button "button" at bounding box center [60, 307] width 7 height 7
click at [59, 345] on button "button" at bounding box center [60, 345] width 7 height 7
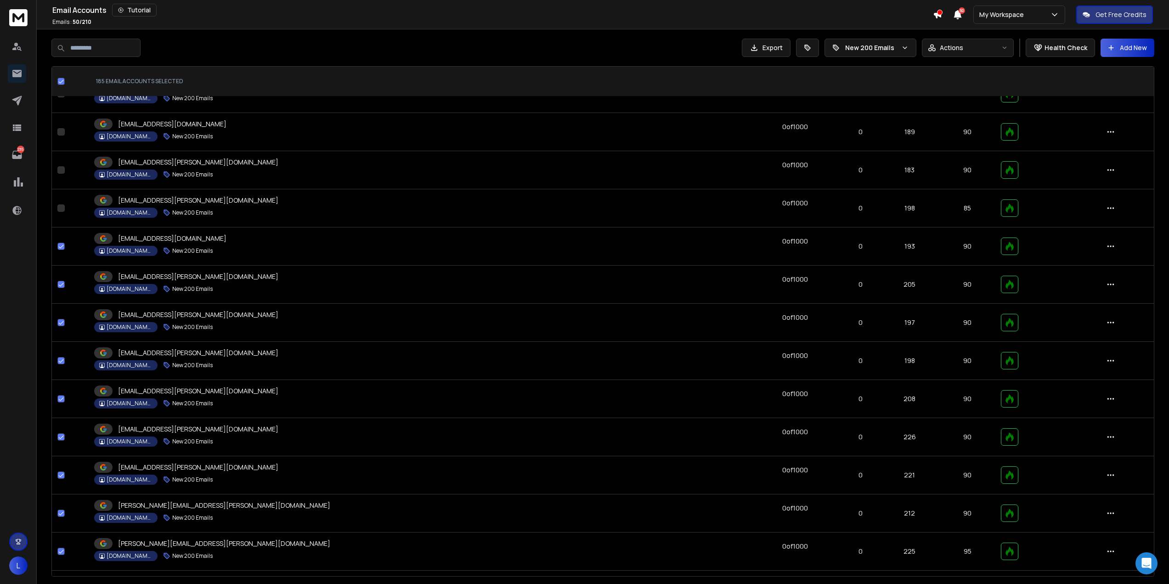
click at [62, 246] on button "button" at bounding box center [60, 246] width 7 height 7
click at [62, 286] on button "button" at bounding box center [60, 284] width 7 height 7
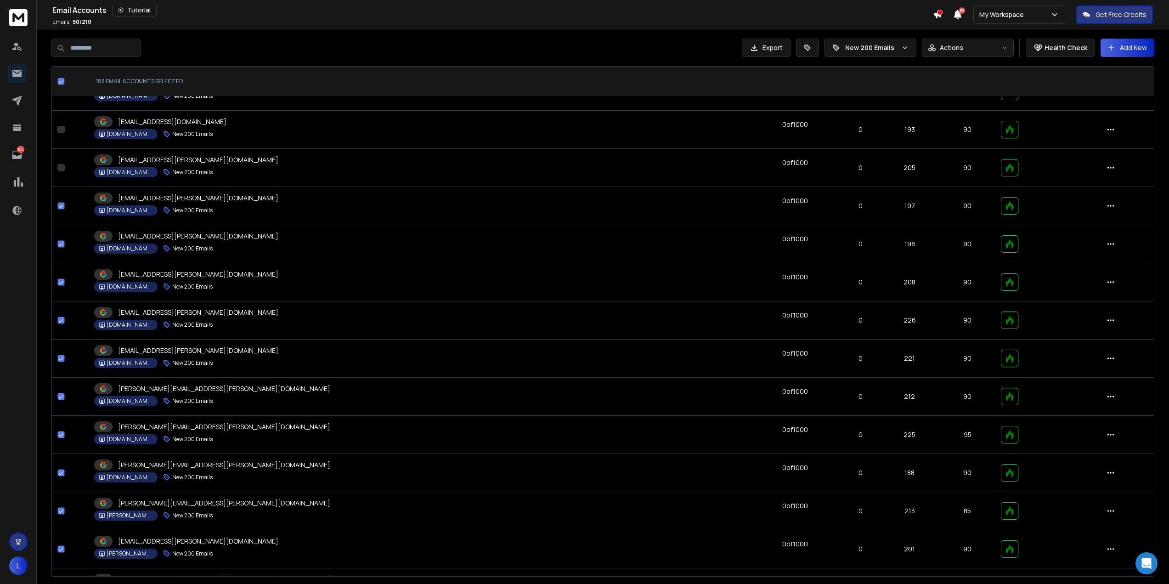
scroll to position [919, 0]
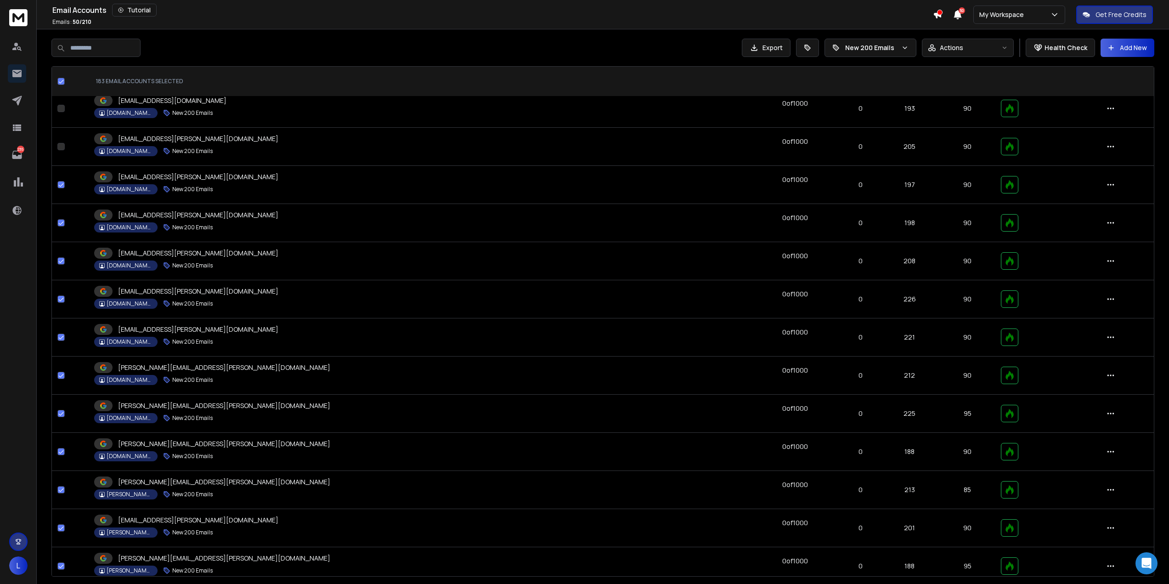
click at [62, 186] on button "button" at bounding box center [60, 184] width 7 height 7
click at [59, 220] on button "button" at bounding box center [60, 222] width 7 height 7
click at [61, 261] on button "button" at bounding box center [60, 260] width 7 height 7
click at [60, 300] on button "button" at bounding box center [60, 298] width 7 height 7
click at [61, 337] on button "button" at bounding box center [60, 337] width 7 height 7
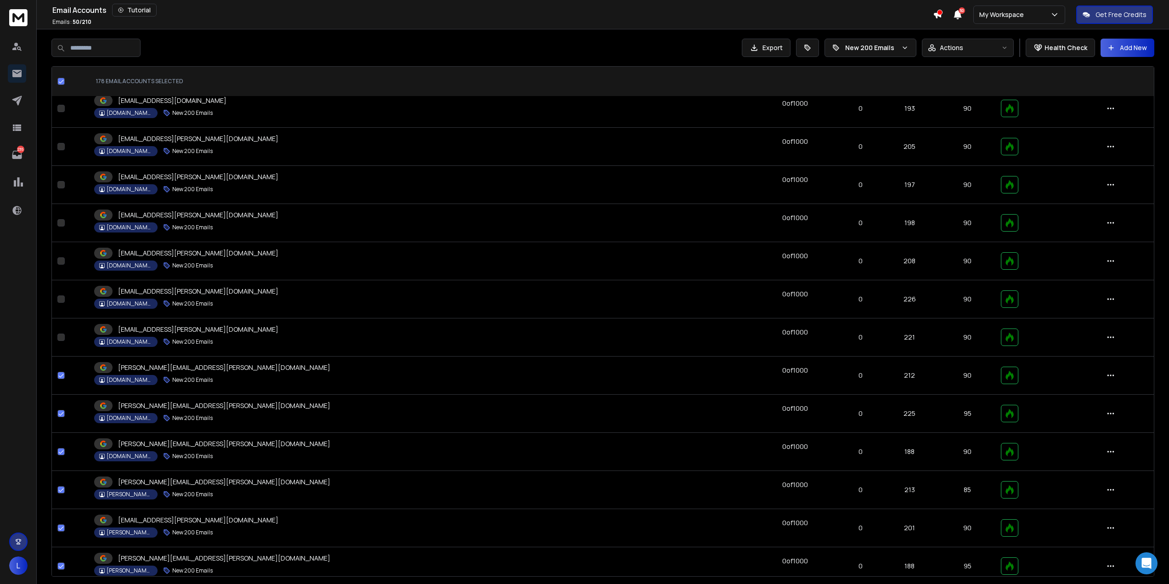
click at [62, 378] on button "button" at bounding box center [60, 375] width 7 height 7
click at [60, 410] on button "button" at bounding box center [60, 413] width 7 height 7
click at [62, 451] on button "button" at bounding box center [60, 451] width 7 height 7
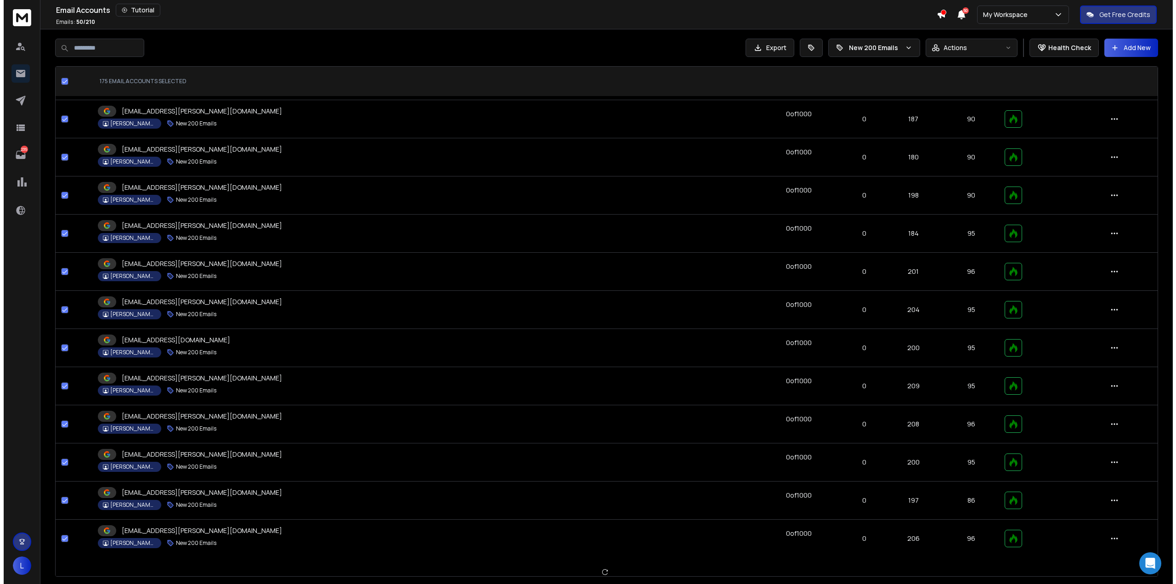
scroll to position [1407, 0]
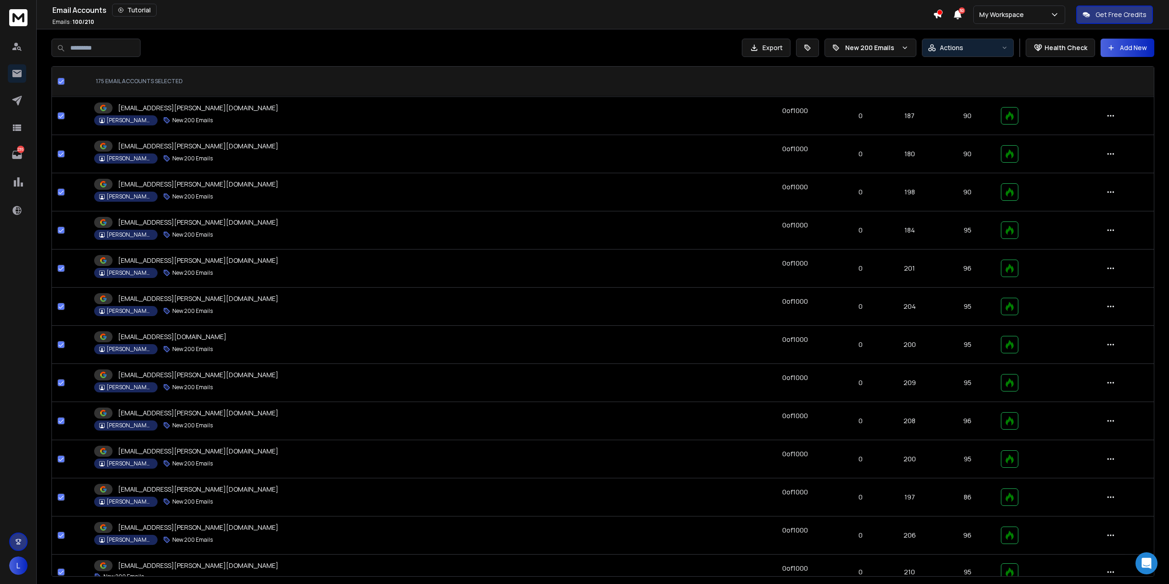
click at [926, 54] on button "Actions" at bounding box center [968, 48] width 92 height 18
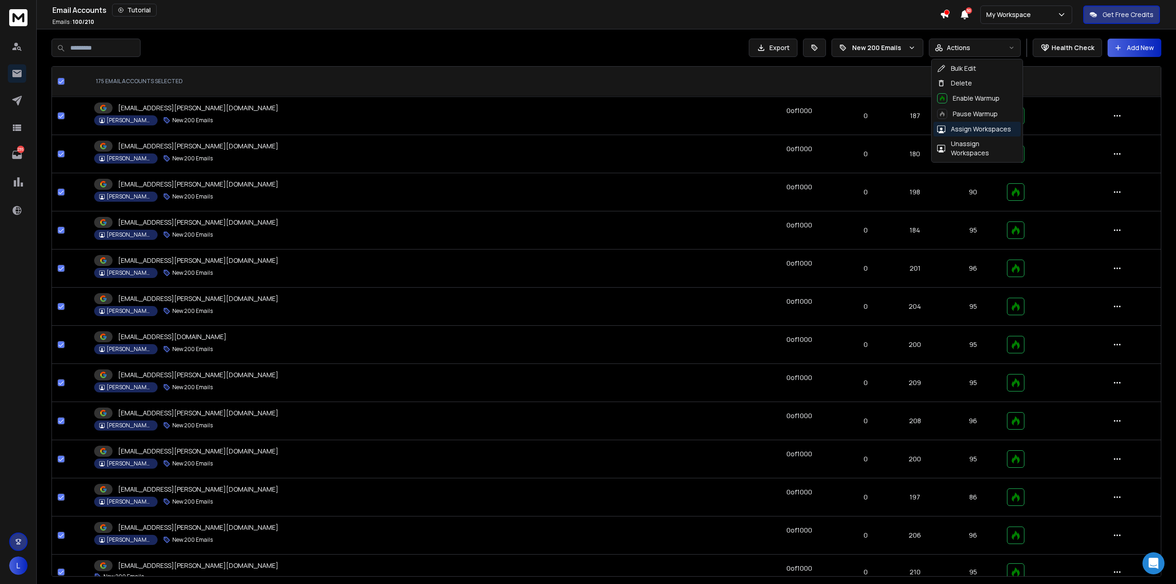
click at [989, 131] on div "Assign Workspaces" at bounding box center [974, 129] width 74 height 9
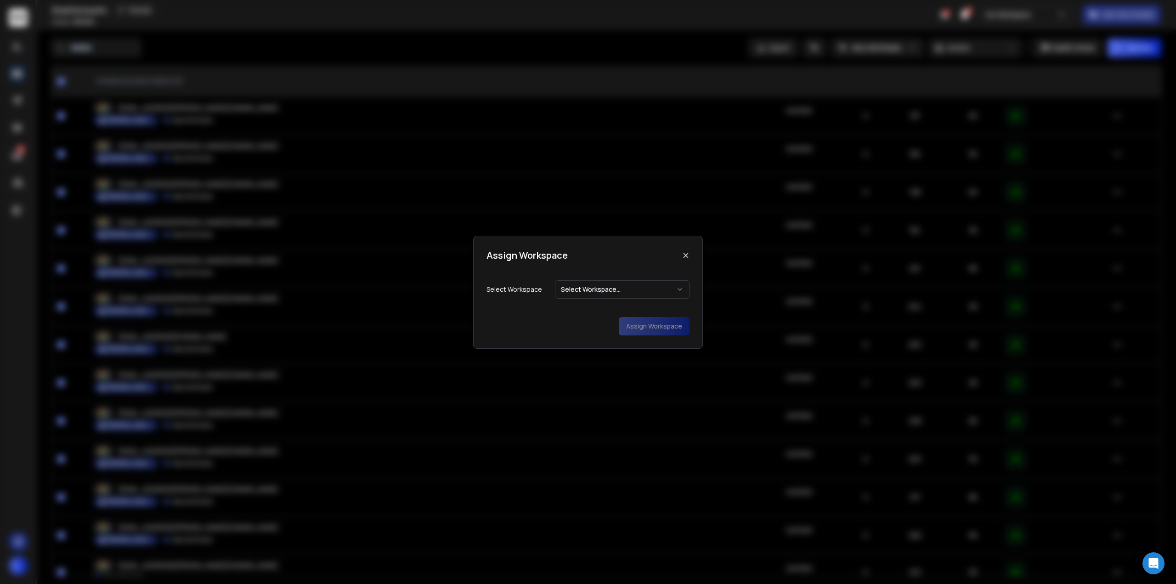
click at [634, 284] on button "Select Workspace..." at bounding box center [622, 289] width 135 height 18
click at [651, 329] on button "Assign Workspace" at bounding box center [654, 326] width 71 height 18
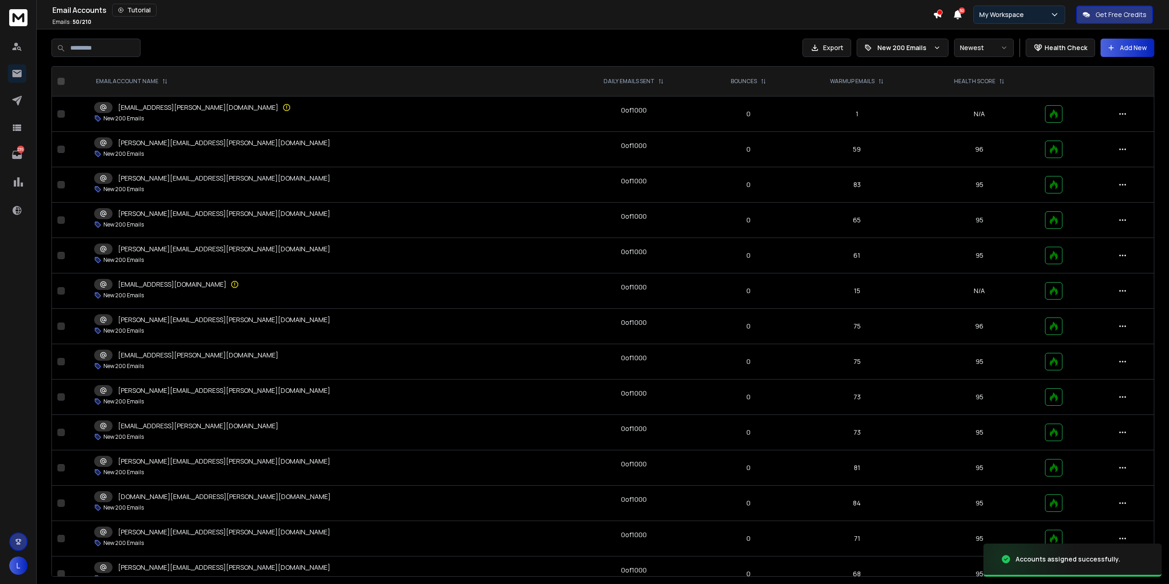
click at [1018, 8] on button "My Workspace" at bounding box center [1020, 15] width 92 height 18
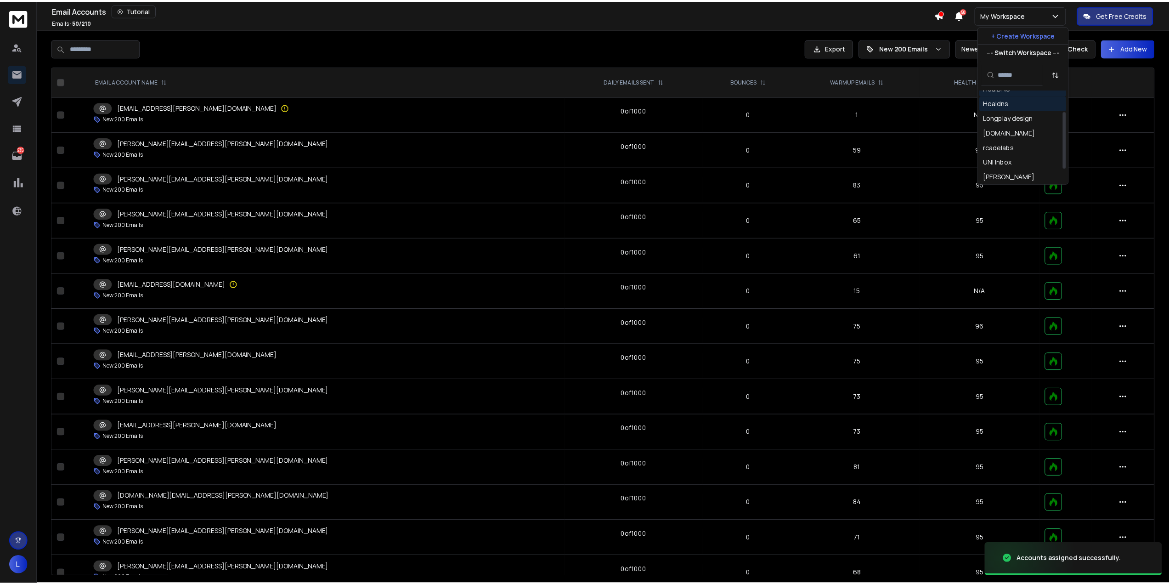
scroll to position [55, 0]
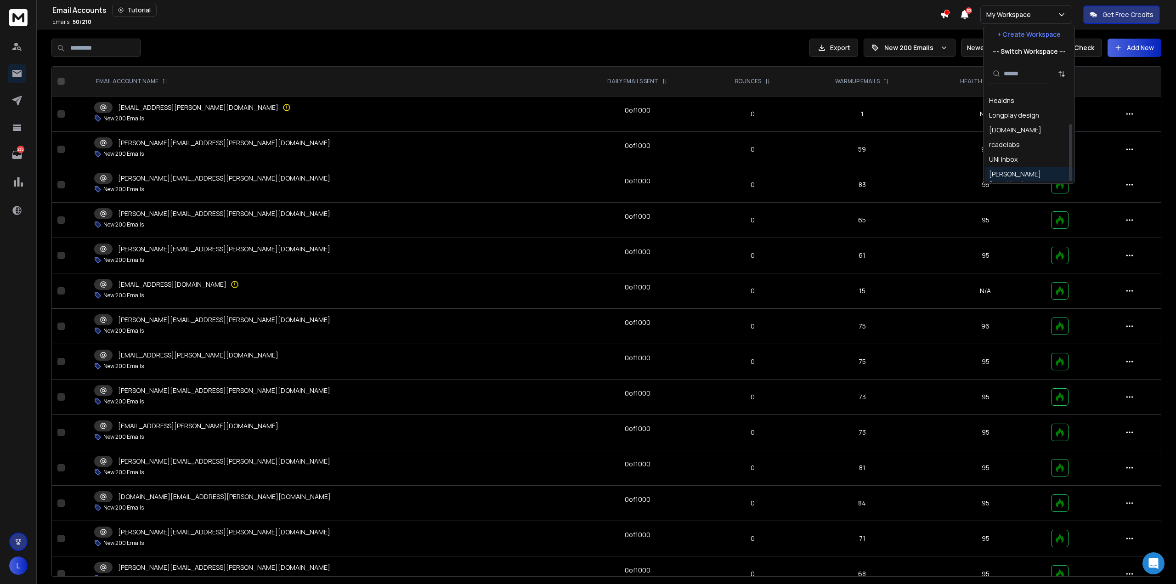
click at [1025, 179] on div "[PERSON_NAME] Searchleads" at bounding box center [1029, 179] width 87 height 24
